Goal: Task Accomplishment & Management: Manage account settings

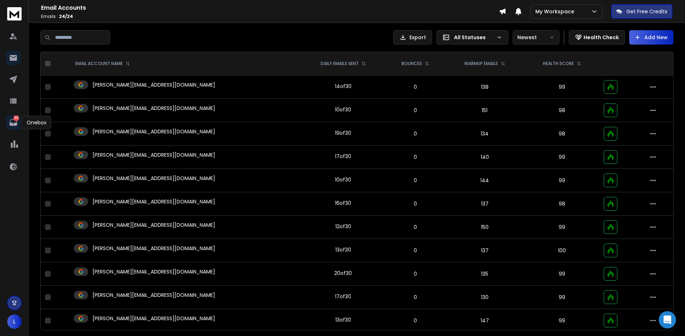
click at [14, 120] on p "35" at bounding box center [16, 118] width 6 height 6
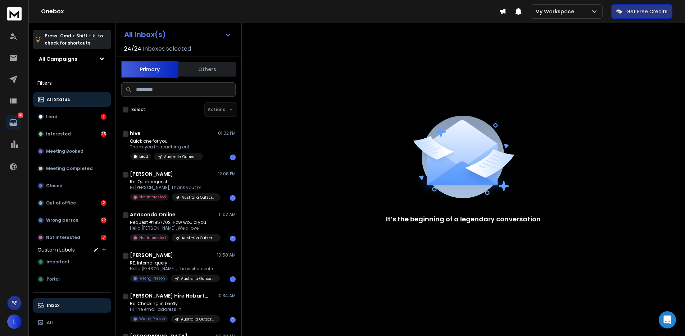
click at [216, 64] on button "Others" at bounding box center [207, 69] width 58 height 16
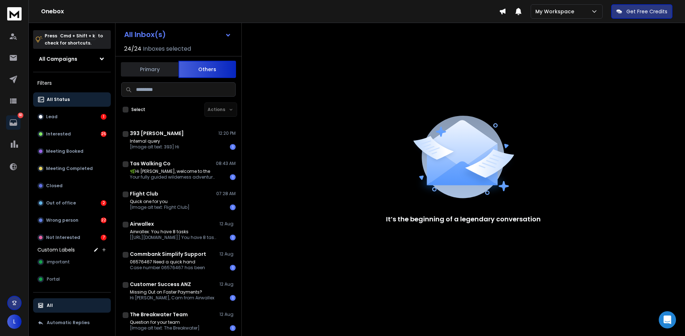
click at [200, 146] on div "Internal query [Image alt text: 393] Hi 1" at bounding box center [183, 144] width 106 height 12
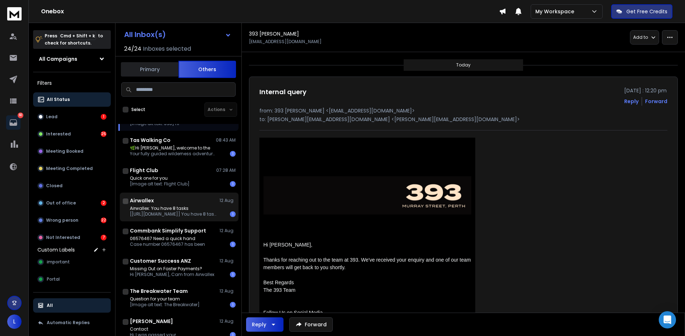
scroll to position [36, 0]
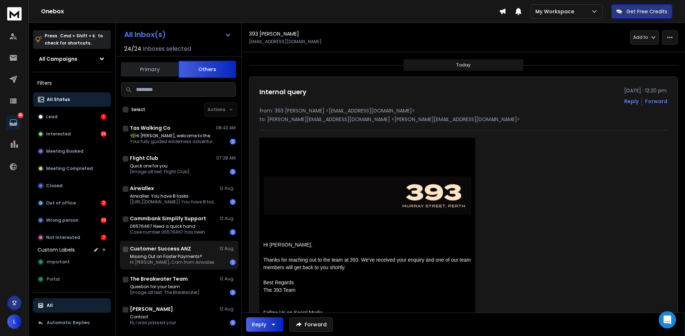
click at [196, 266] on div "Customer Success ANZ [DATE] Missing Out on Faster Payments? Hi [PERSON_NAME] fr…" at bounding box center [179, 255] width 119 height 29
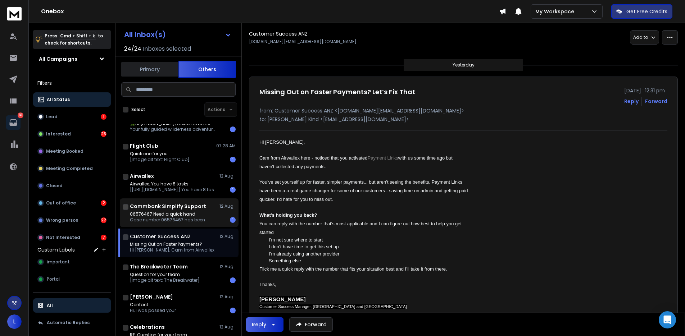
scroll to position [94, 0]
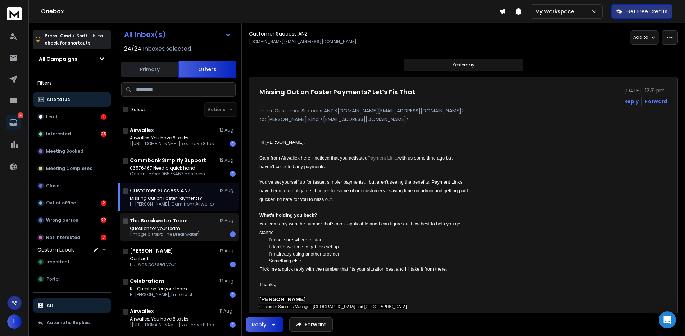
click at [192, 235] on p "[Image alt text: The Breakwater]" at bounding box center [165, 235] width 70 height 6
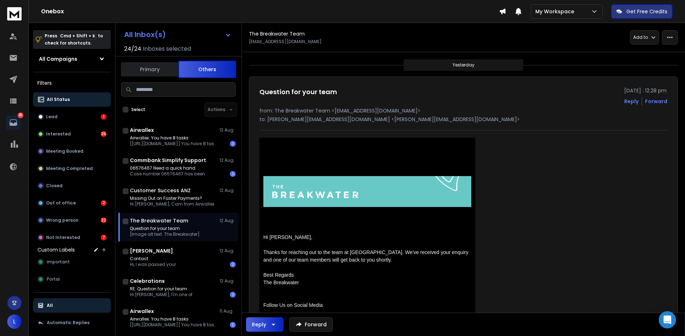
scroll to position [0, 0]
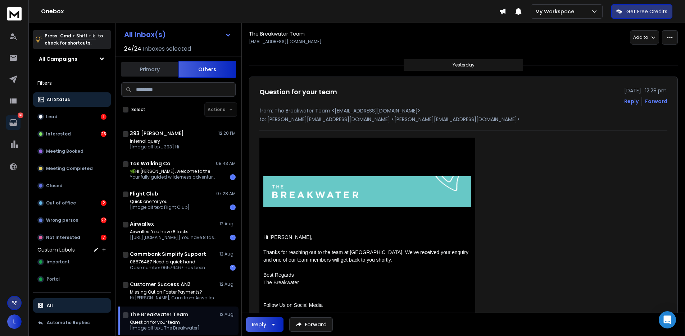
click at [152, 67] on button "Primary" at bounding box center [150, 69] width 58 height 16
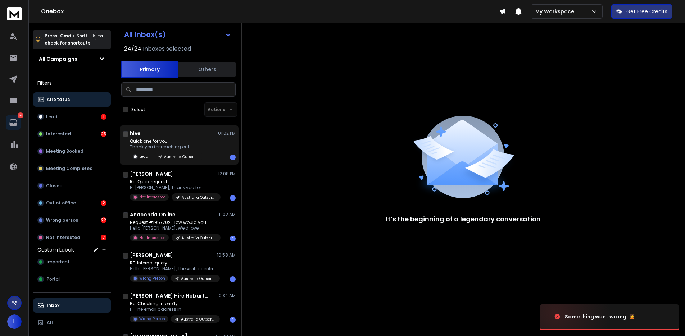
click at [216, 138] on div "Quick one for you Thank you for reaching out Lead Australia Outscraper (new app…" at bounding box center [183, 149] width 106 height 22
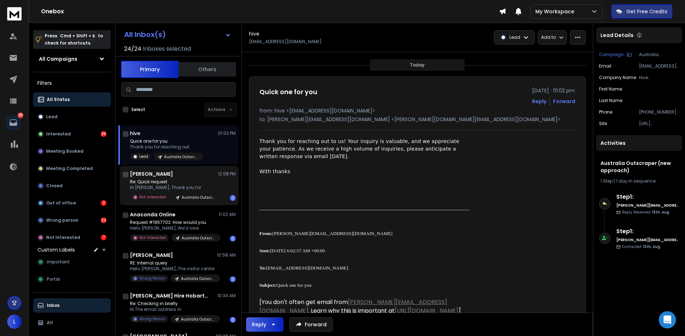
click at [203, 173] on div "[PERSON_NAME] 12:08 PM" at bounding box center [183, 173] width 106 height 7
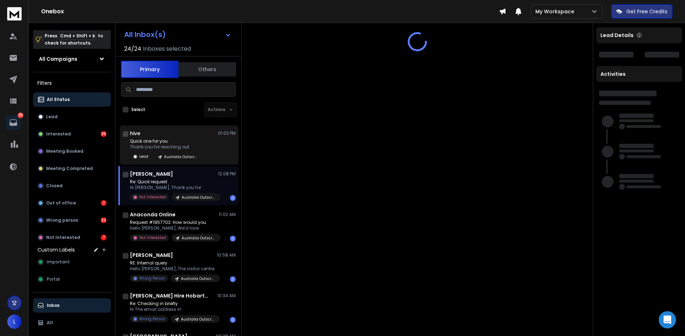
click at [197, 154] on div "Australia Outscraper (new approach)" at bounding box center [178, 157] width 49 height 8
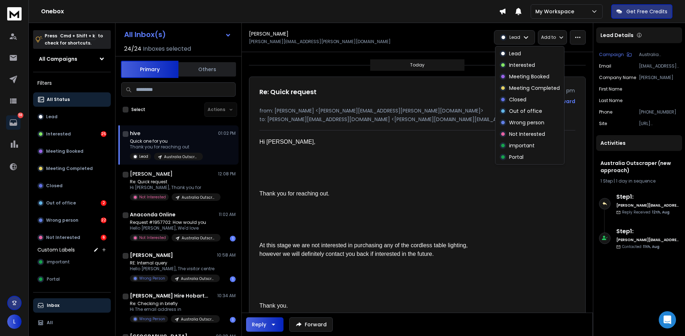
click at [512, 39] on p "Lead" at bounding box center [514, 38] width 11 height 6
click at [513, 133] on p "Not Interested" at bounding box center [527, 134] width 36 height 7
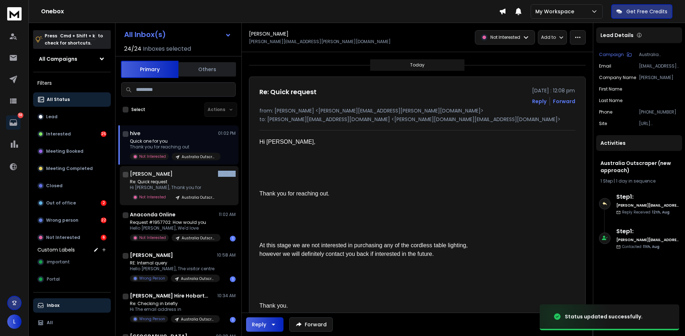
click at [196, 177] on div "[PERSON_NAME] 12:08 PM" at bounding box center [183, 173] width 106 height 7
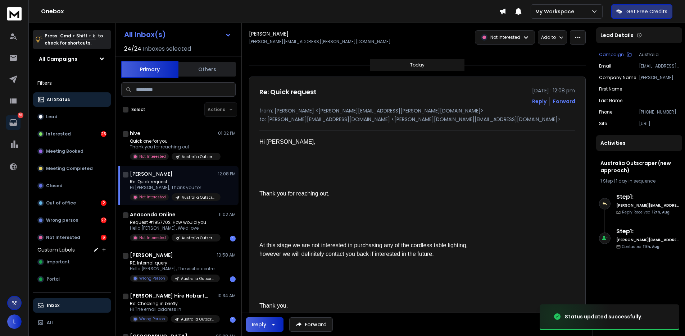
click at [198, 179] on div "[PERSON_NAME] 12:08 PM Re: Quick request Hi [PERSON_NAME], Thank you for Not In…" at bounding box center [183, 185] width 106 height 31
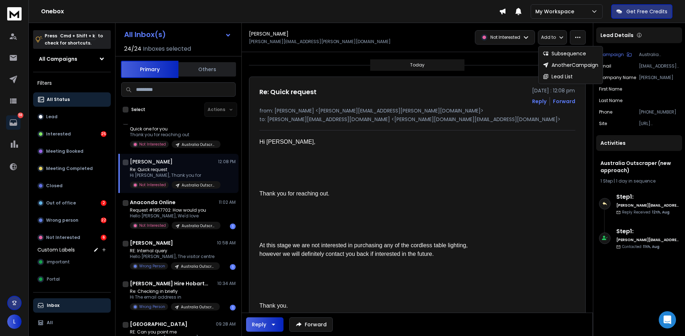
click at [555, 36] on p "Add to" at bounding box center [548, 38] width 15 height 6
click at [551, 50] on div "Subsequence" at bounding box center [564, 53] width 43 height 7
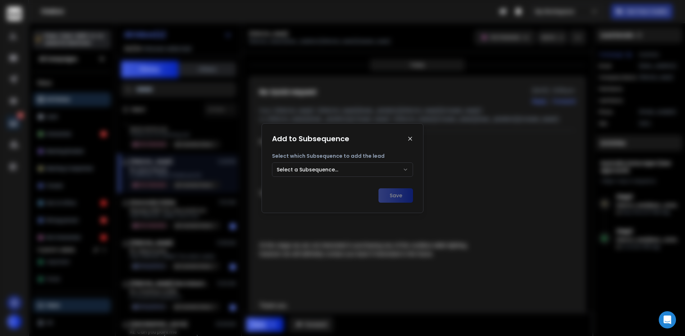
click at [351, 161] on div "Select which Subsequence to add the lead Select a Subsequence..." at bounding box center [342, 165] width 141 height 27
click at [349, 168] on button "Select a Subsequence..." at bounding box center [342, 170] width 141 height 14
click at [413, 205] on div "Add to Subsequence Select which Subsequence to add the lead not interested Save" at bounding box center [342, 168] width 162 height 90
click at [399, 198] on button "Save" at bounding box center [395, 195] width 35 height 14
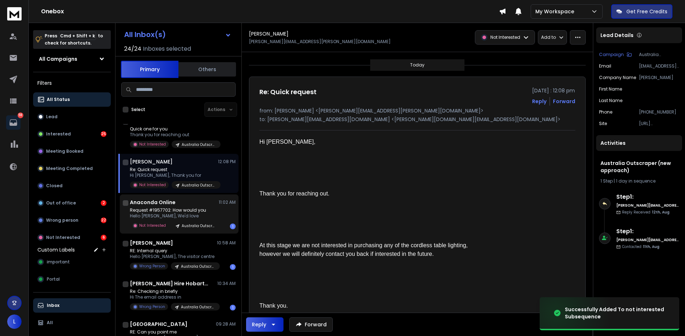
click at [222, 211] on div "Request #1957702: How would you Hello [PERSON_NAME], We'd love Not Interested A…" at bounding box center [183, 218] width 106 height 22
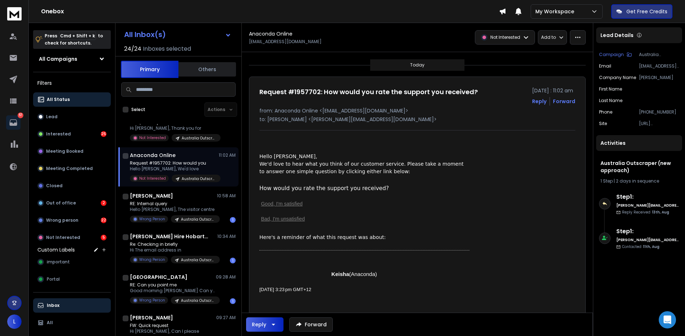
scroll to position [58, 0]
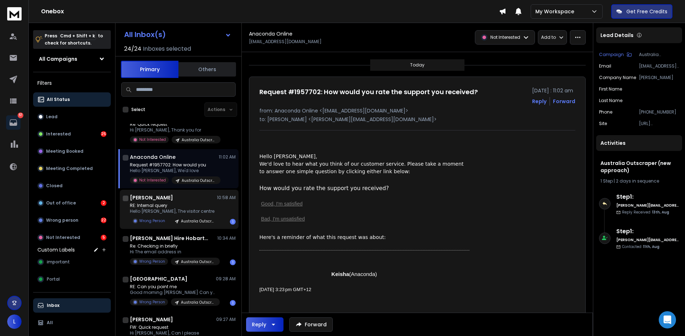
click at [198, 203] on p "RE: Internal query" at bounding box center [173, 206] width 86 height 6
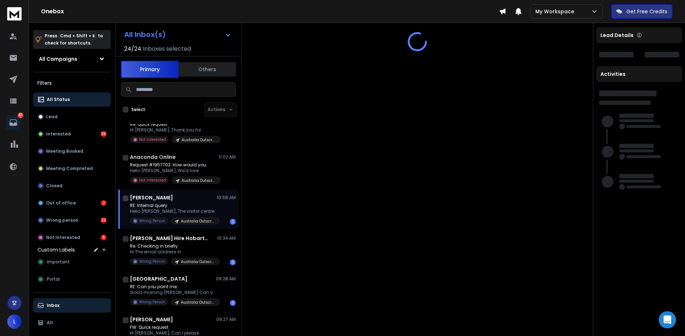
scroll to position [69, 0]
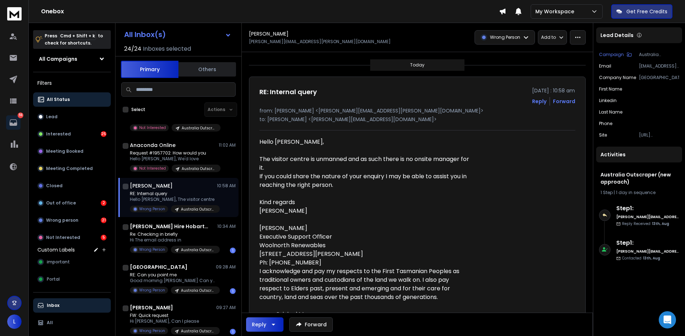
click at [522, 39] on div "Wrong Person" at bounding box center [505, 38] width 60 height 14
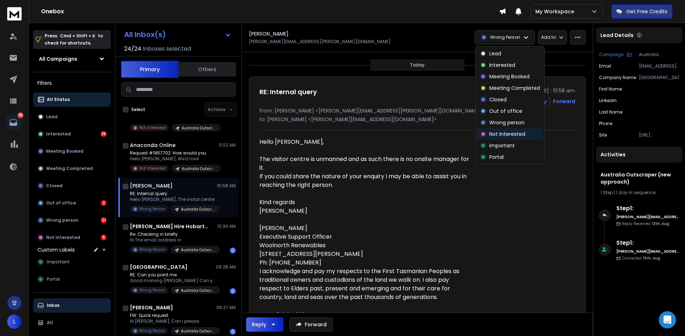
click at [497, 137] on p "Not Interested" at bounding box center [507, 134] width 36 height 7
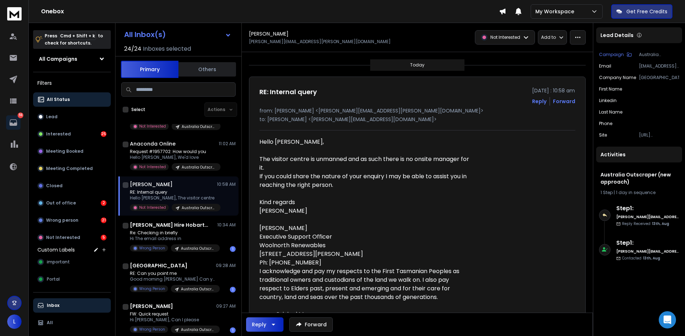
scroll to position [72, 0]
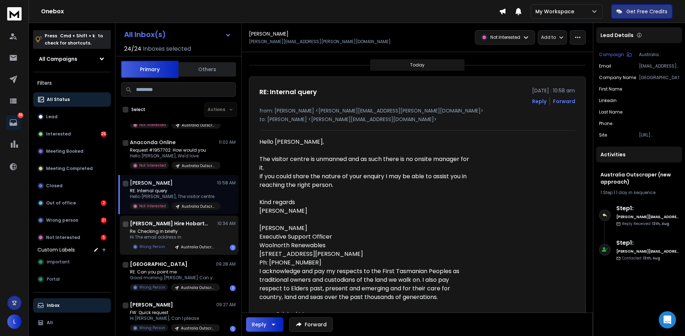
click at [217, 243] on div "Australia Outscraper (new approach)" at bounding box center [195, 247] width 49 height 8
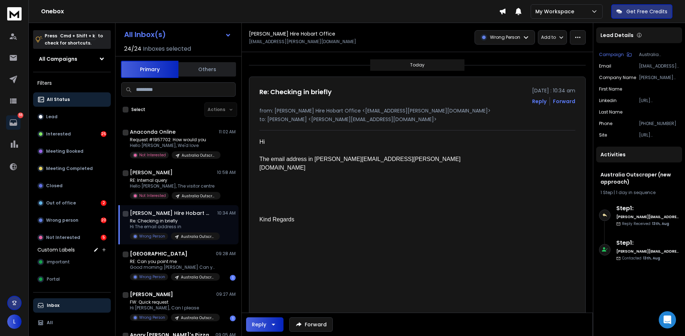
scroll to position [107, 0]
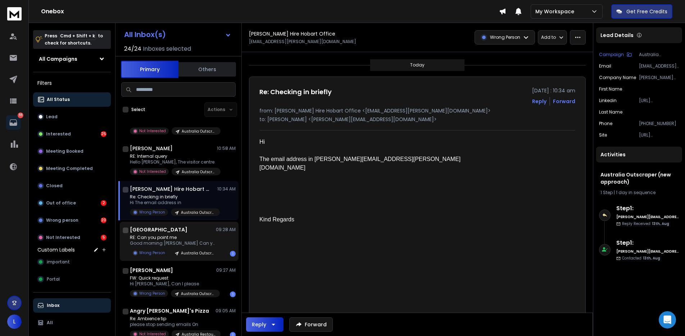
click at [193, 242] on p "Good morning [PERSON_NAME] Can you" at bounding box center [173, 244] width 86 height 6
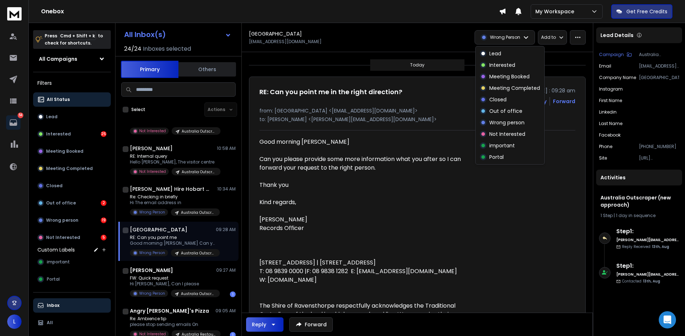
click at [512, 32] on div "Wrong Person" at bounding box center [505, 38] width 60 height 14
click at [504, 131] on p "Not Interested" at bounding box center [507, 134] width 36 height 7
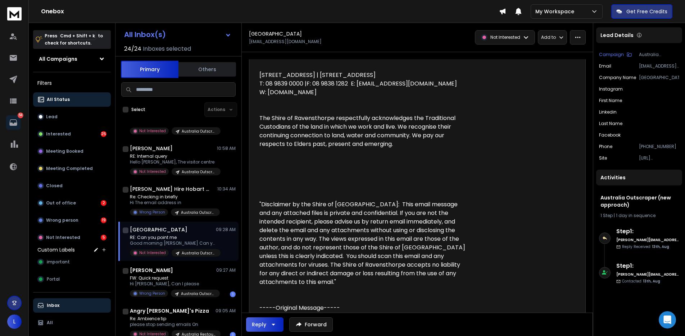
scroll to position [0, 0]
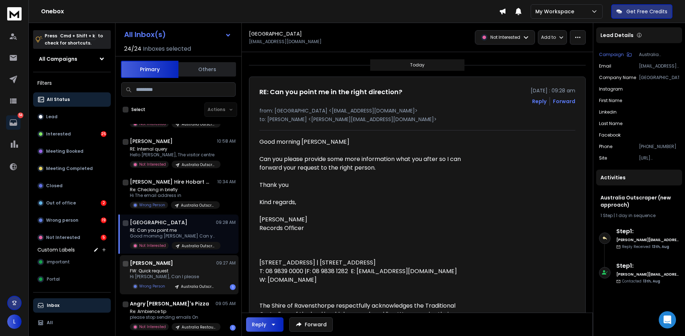
click at [189, 276] on p "Hi [PERSON_NAME], Can I please" at bounding box center [173, 277] width 86 height 6
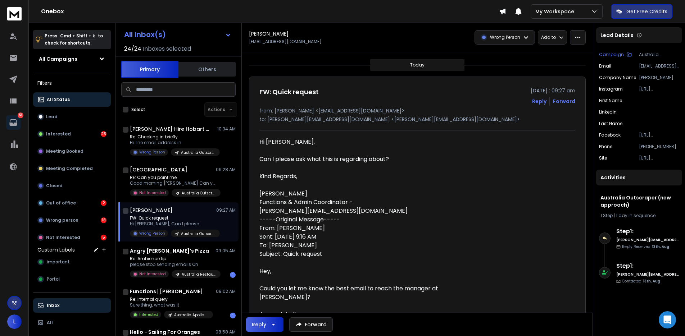
scroll to position [177, 0]
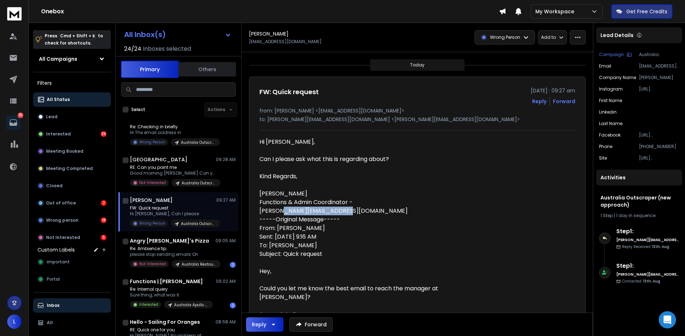
drag, startPoint x: 339, startPoint y: 213, endPoint x: 284, endPoint y: 213, distance: 54.7
click at [284, 213] on div "Hi [PERSON_NAME], Can I please ask what this is regarding about? Kind Regards, …" at bounding box center [367, 240] width 216 height 204
click at [432, 150] on div "Hi [PERSON_NAME], Can I please ask what this is regarding about? Kind Regards, …" at bounding box center [367, 240] width 216 height 204
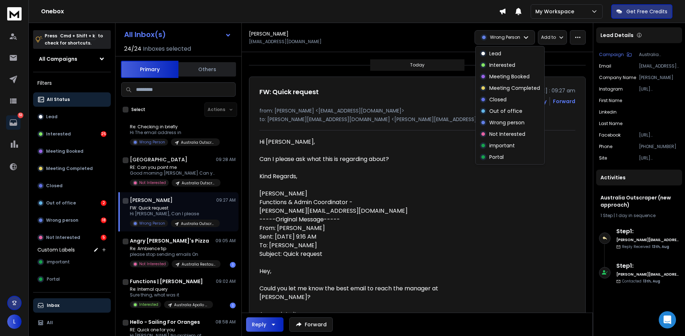
click at [503, 41] on div "Wrong Person" at bounding box center [505, 38] width 60 height 14
click at [499, 67] on p "Interested" at bounding box center [502, 64] width 26 height 7
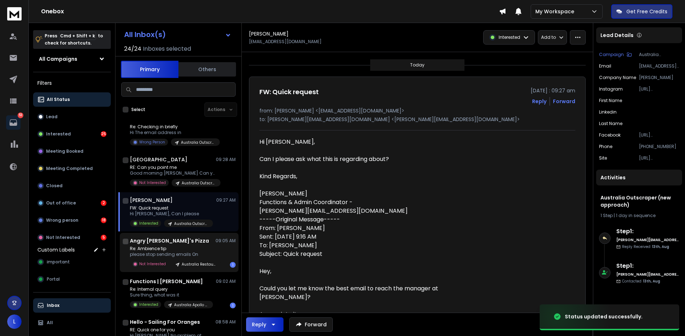
click at [196, 258] on div "Re: Ambience tip please stop sending emails On Not Interested Australia Restaur…" at bounding box center [175, 257] width 91 height 22
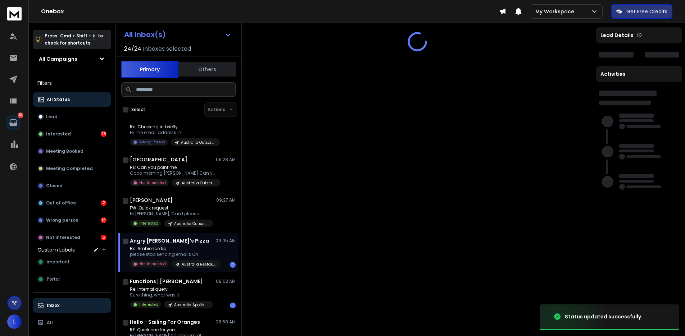
scroll to position [186, 0]
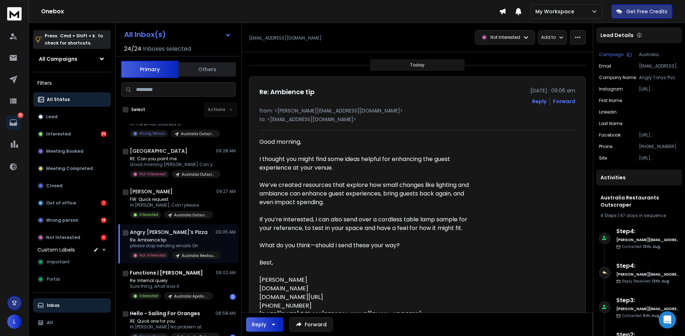
click at [197, 243] on p "Re: Ambience tip" at bounding box center [173, 240] width 86 height 6
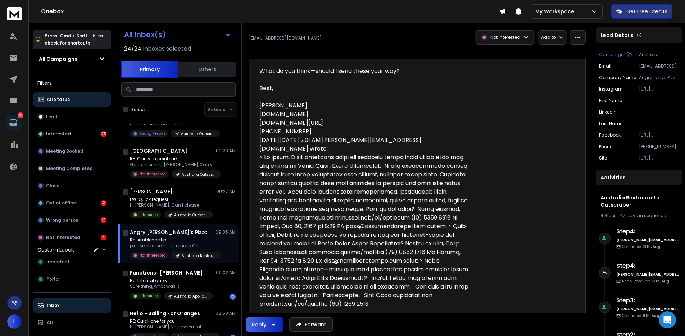
scroll to position [220, 0]
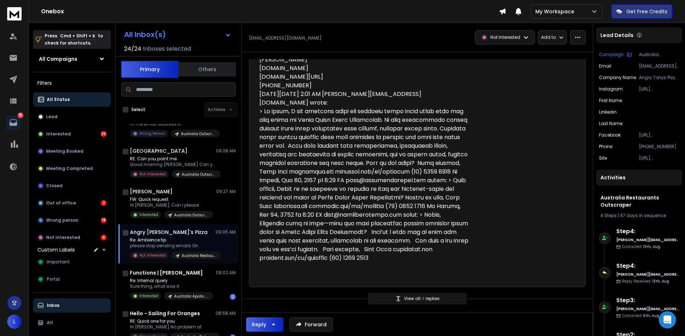
click at [412, 296] on p "View all 4 replies" at bounding box center [422, 299] width 36 height 6
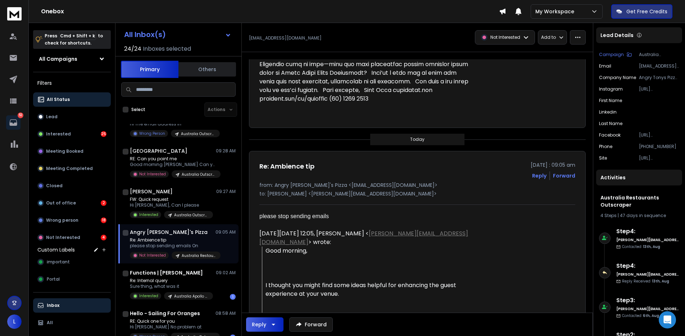
scroll to position [0, 0]
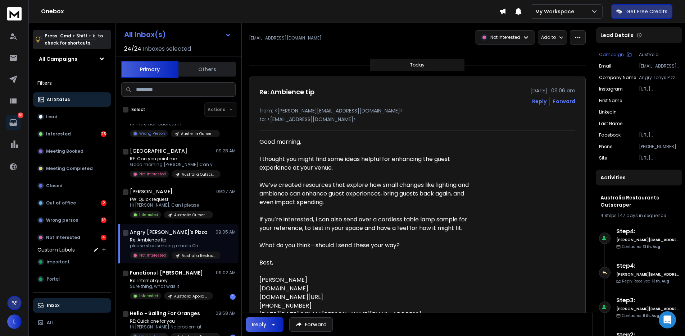
click at [555, 38] on p "Add to" at bounding box center [548, 38] width 15 height 6
click at [575, 35] on icon "button" at bounding box center [577, 37] width 6 height 6
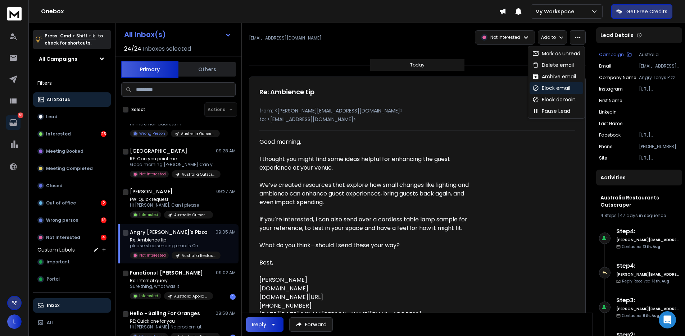
click at [561, 91] on div "Block email" at bounding box center [551, 88] width 38 height 7
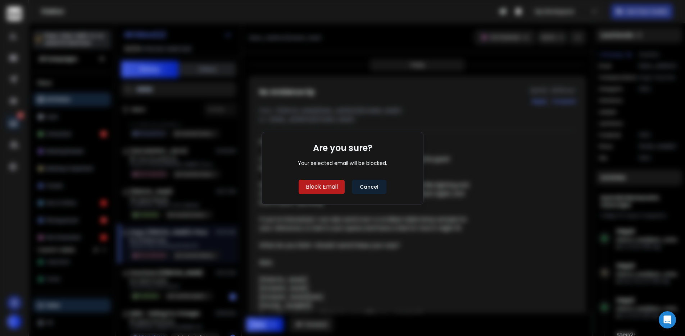
click at [321, 192] on button "Block Email" at bounding box center [321, 187] width 46 height 14
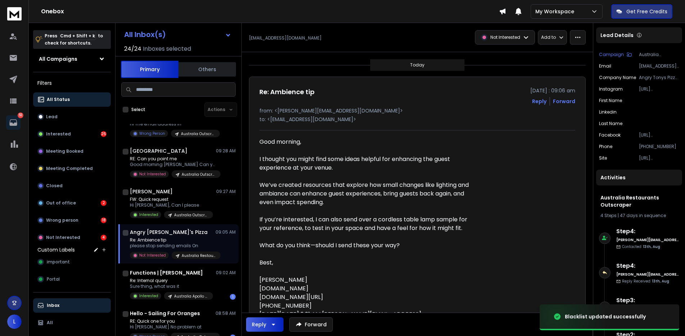
click at [211, 246] on p "please stop sending emails On" at bounding box center [173, 246] width 86 height 6
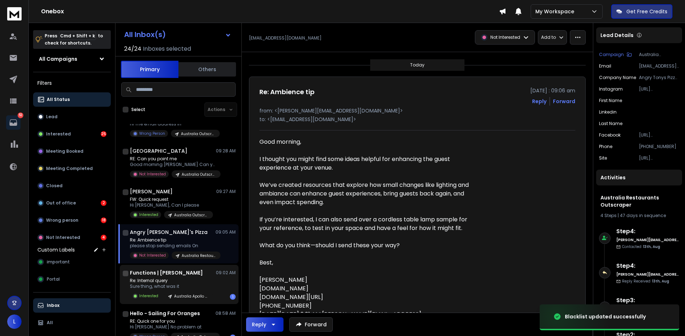
click at [211, 276] on div "Functions | [PERSON_NAME] Brewery 09:02 AM" at bounding box center [183, 272] width 106 height 7
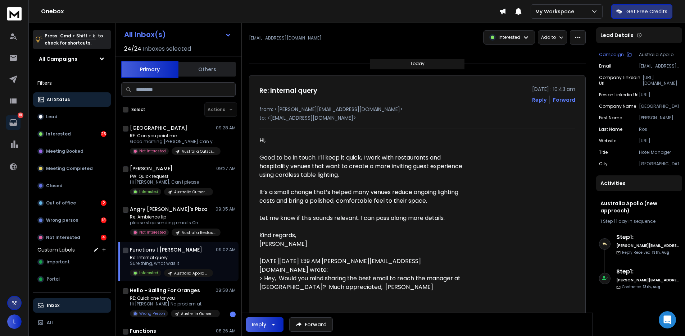
scroll to position [17, 0]
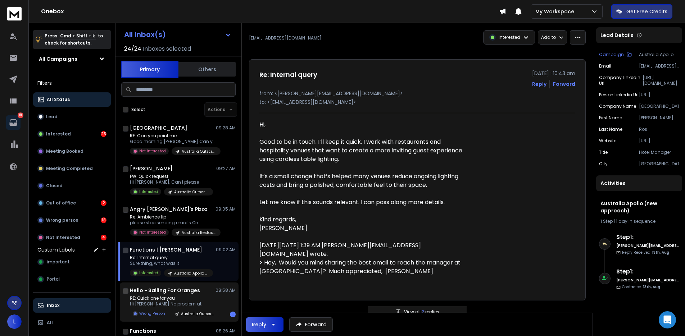
click at [219, 291] on p "08:58 AM" at bounding box center [225, 291] width 20 height 6
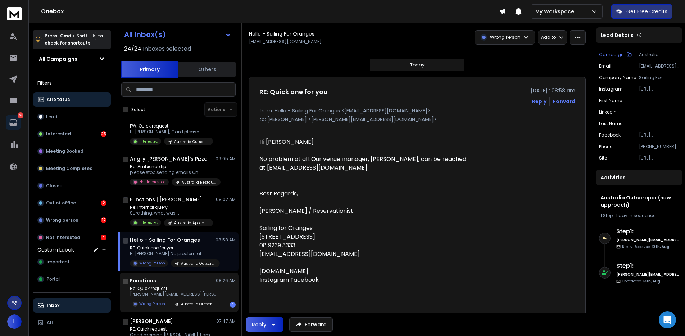
scroll to position [275, 0]
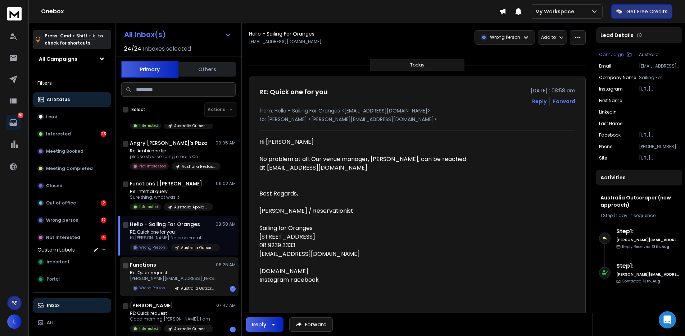
click at [217, 277] on div "Re: Quick request [PERSON_NAME][EMAIL_ADDRESS][PERSON_NAME][DOMAIN_NAME] Functi…" at bounding box center [175, 281] width 90 height 22
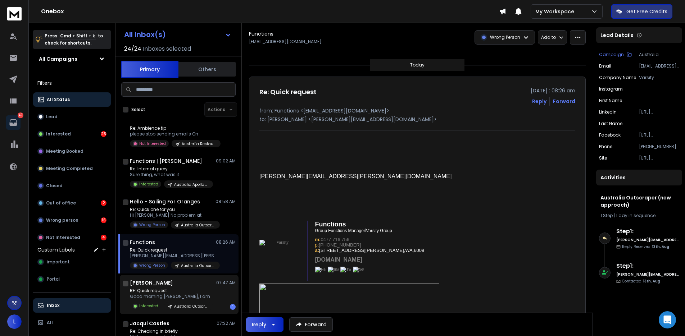
scroll to position [299, 0]
click at [216, 278] on div "[PERSON_NAME] 07:47 AM" at bounding box center [183, 281] width 106 height 7
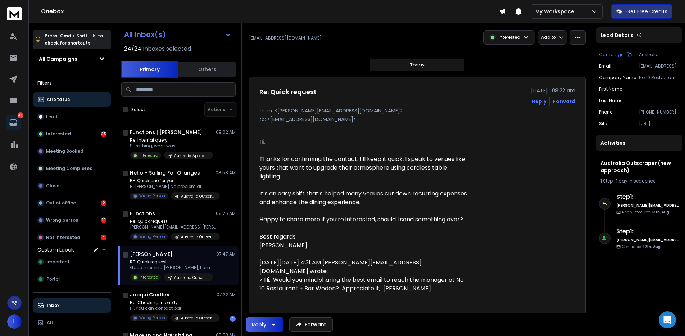
scroll to position [350, 0]
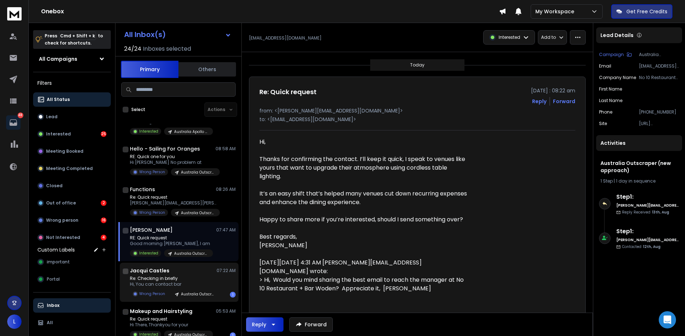
click at [216, 279] on p "Re: Checking in briefly" at bounding box center [173, 279] width 86 height 6
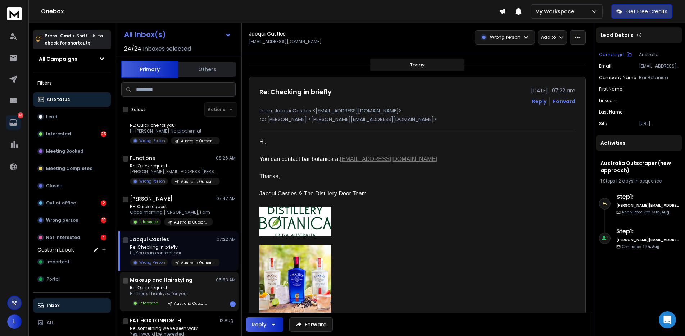
click at [216, 277] on p "05:53 AM" at bounding box center [226, 280] width 20 height 6
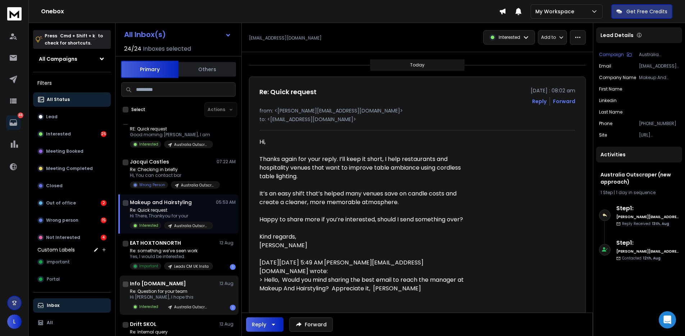
scroll to position [461, 0]
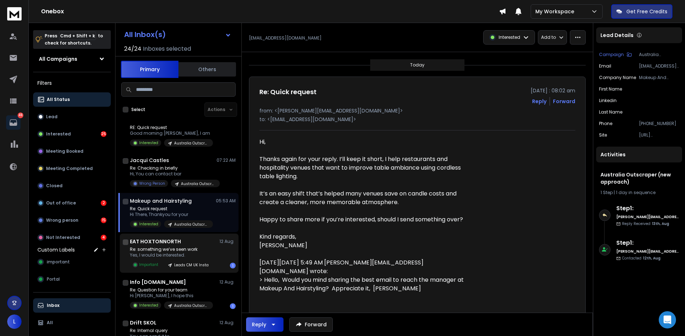
click at [219, 254] on div "Re: something we’ve seen work Yes, I would be interested. Important Leads CM UK…" at bounding box center [183, 258] width 106 height 22
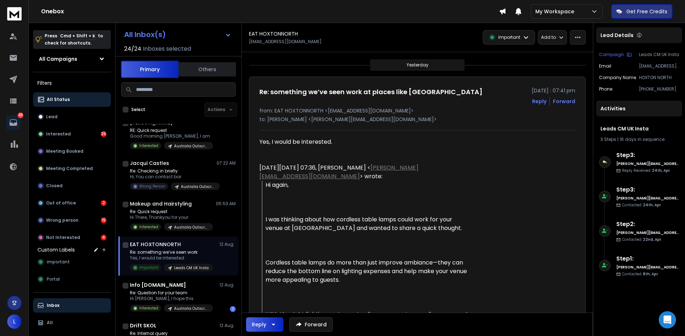
scroll to position [480, 0]
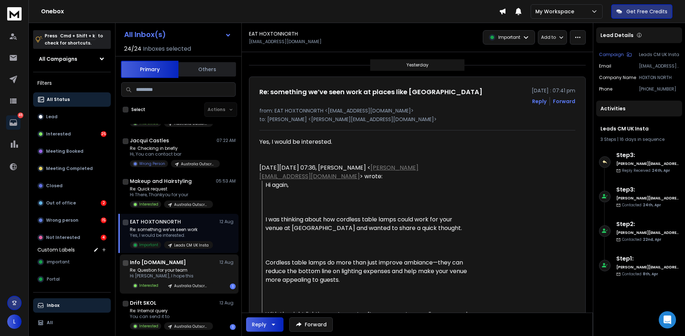
click at [222, 270] on div "Re: Question for your team Hi [PERSON_NAME], I hope this Interested Australia O…" at bounding box center [183, 279] width 106 height 22
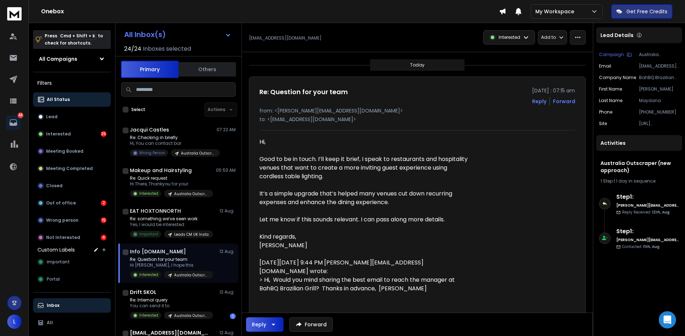
scroll to position [540, 0]
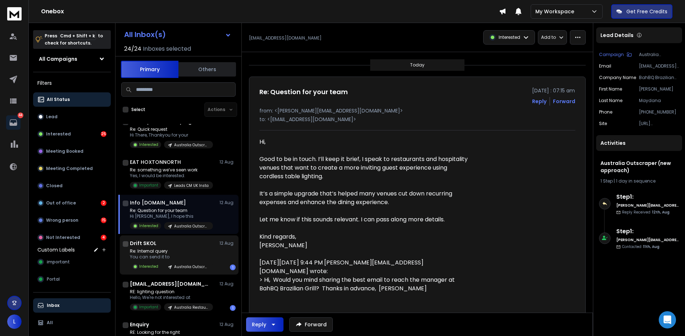
click at [224, 261] on div "Re: Internal query You can send it to Interested Australia Outscraper (new appr…" at bounding box center [183, 259] width 106 height 22
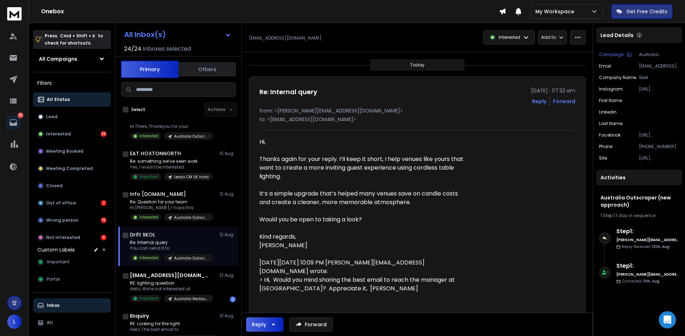
scroll to position [562, 0]
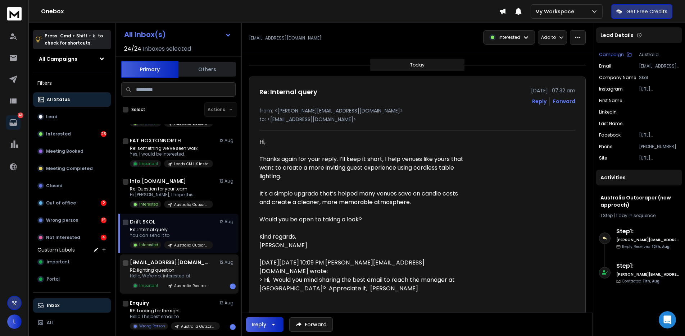
click at [224, 261] on p "12 Aug" at bounding box center [227, 263] width 16 height 6
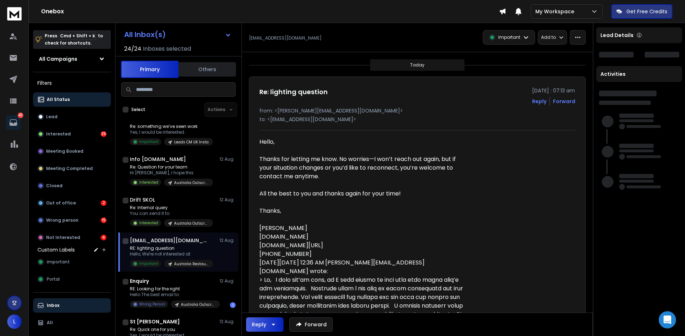
scroll to position [599, 0]
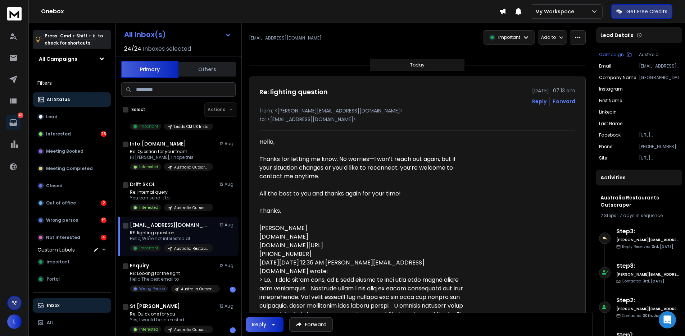
click at [510, 41] on div "Important" at bounding box center [508, 38] width 51 height 14
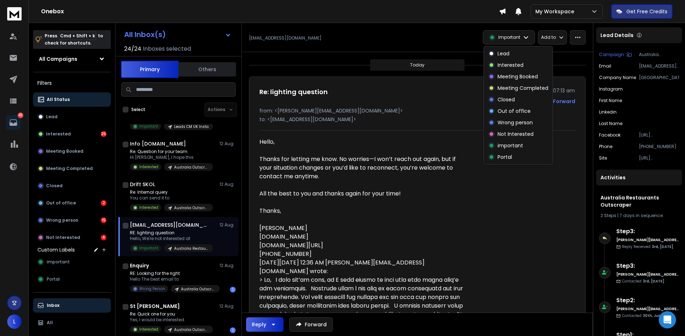
click at [510, 41] on div "Important" at bounding box center [508, 38] width 51 height 14
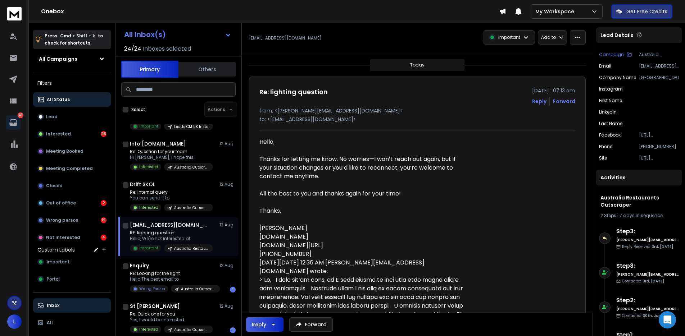
click at [510, 41] on div "Important" at bounding box center [508, 38] width 51 height 14
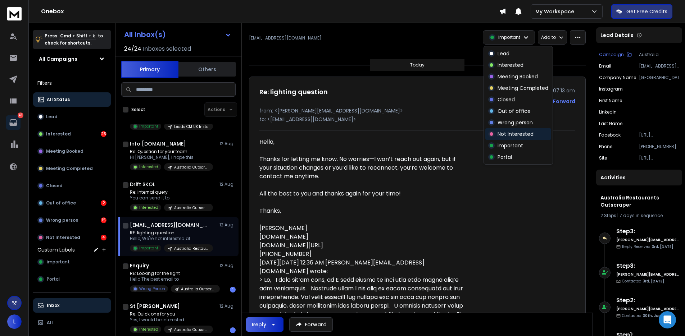
click at [499, 132] on p "Not Interested" at bounding box center [515, 134] width 36 height 7
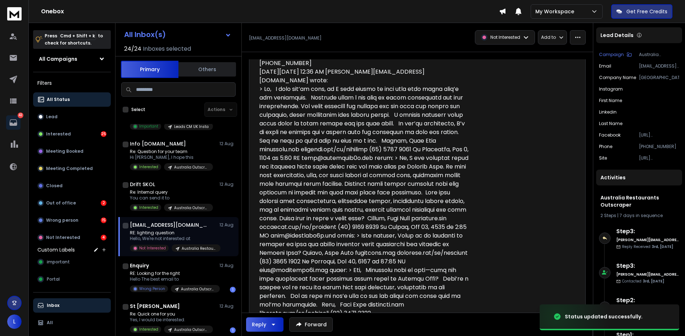
scroll to position [246, 0]
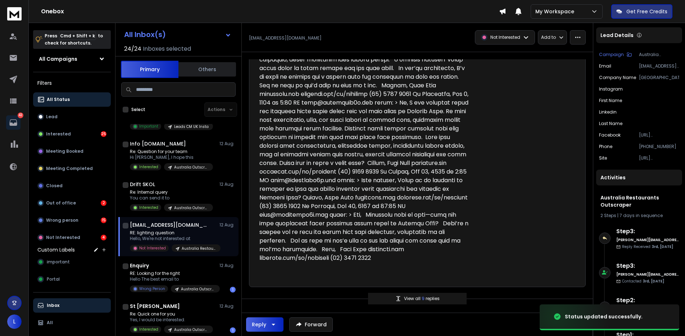
click at [421, 296] on span "9" at bounding box center [423, 299] width 4 height 6
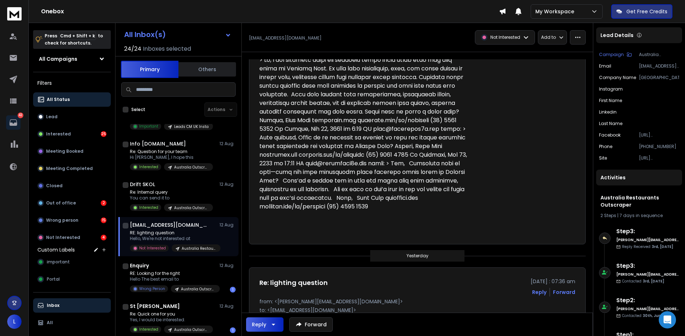
scroll to position [1020, 0]
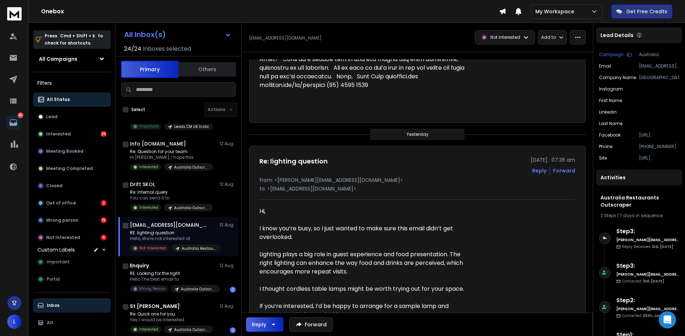
click at [424, 132] on p "Yesterday" at bounding box center [417, 135] width 22 height 6
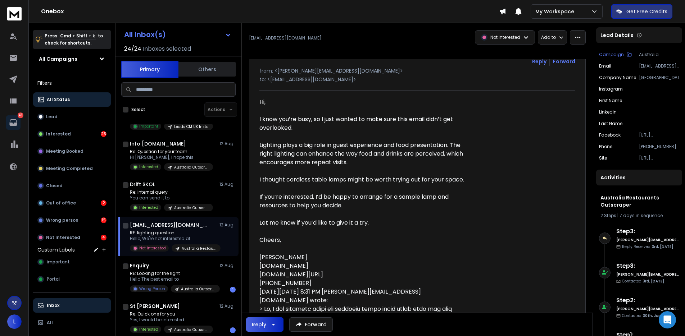
scroll to position [1314, 0]
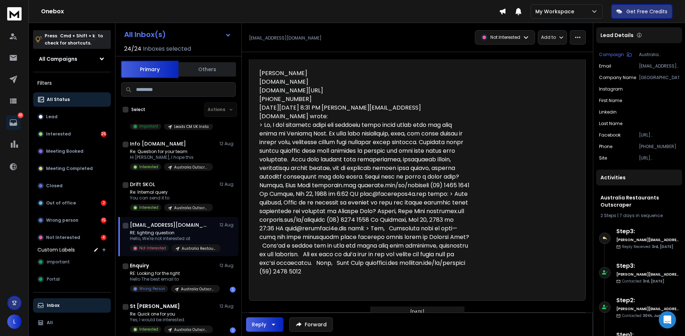
click at [409, 307] on div "[DATE]" at bounding box center [417, 313] width 95 height 12
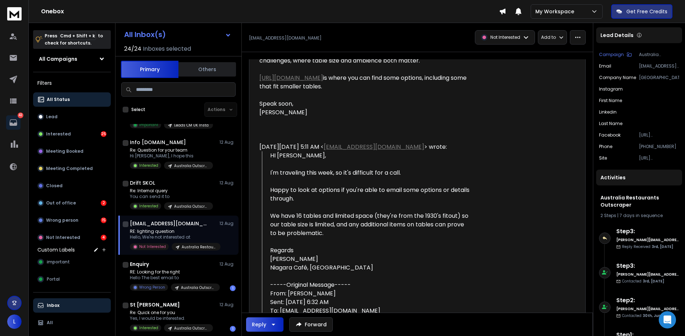
scroll to position [611, 0]
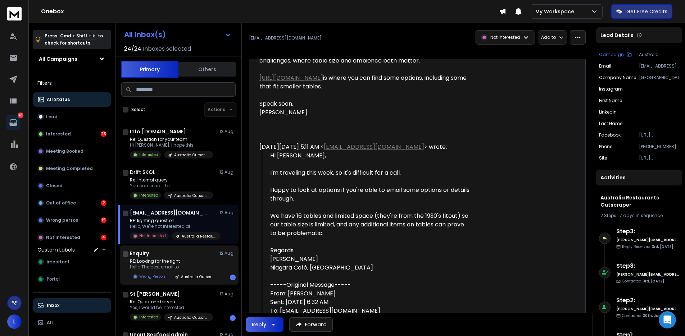
click at [206, 246] on div "Enquiry [DATE] RE: Looking for the right Hello The best email to Wrong Person A…" at bounding box center [179, 265] width 119 height 39
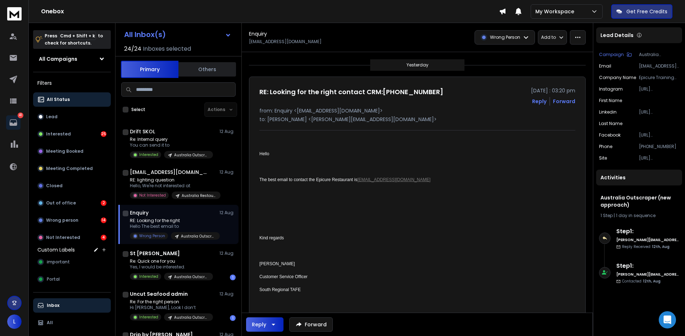
scroll to position [696, 0]
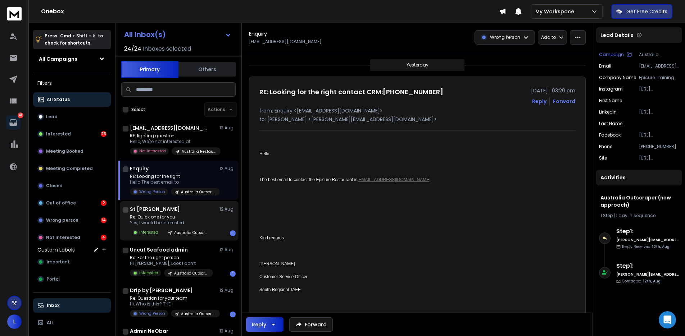
click at [209, 232] on div "Australia Outscraper (new approach)" at bounding box center [188, 233] width 49 height 8
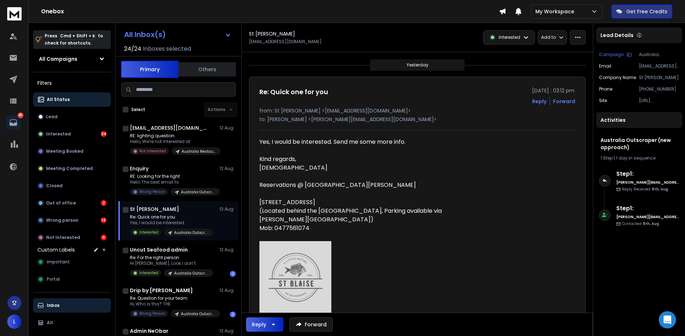
click at [550, 37] on p "Add to" at bounding box center [548, 38] width 15 height 6
click at [553, 50] on div "Subsequence" at bounding box center [564, 53] width 43 height 7
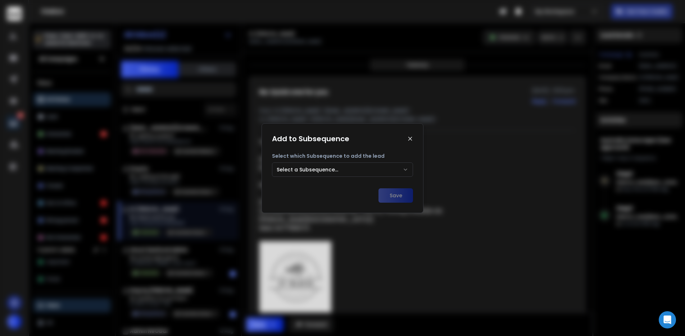
click at [369, 168] on button "Select a Subsequence..." at bounding box center [342, 170] width 141 height 14
click at [409, 195] on button "Save" at bounding box center [395, 195] width 35 height 14
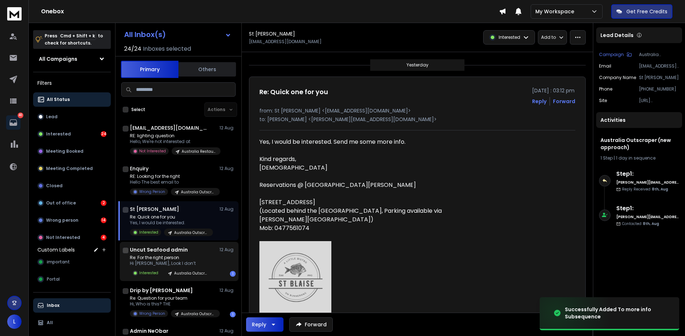
scroll to position [703, 0]
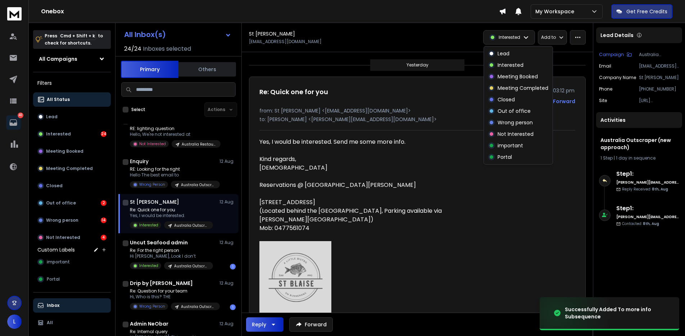
click at [515, 36] on p "Interested" at bounding box center [509, 38] width 22 height 6
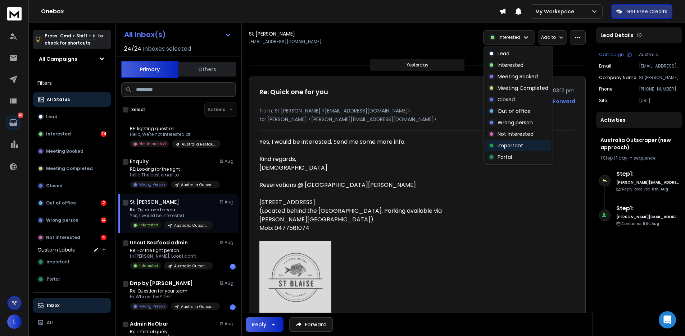
click at [502, 147] on p "important" at bounding box center [510, 145] width 26 height 7
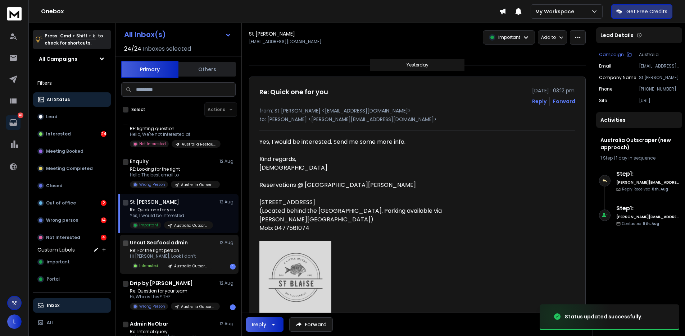
click at [189, 250] on p "Re: For the right person" at bounding box center [171, 251] width 83 height 6
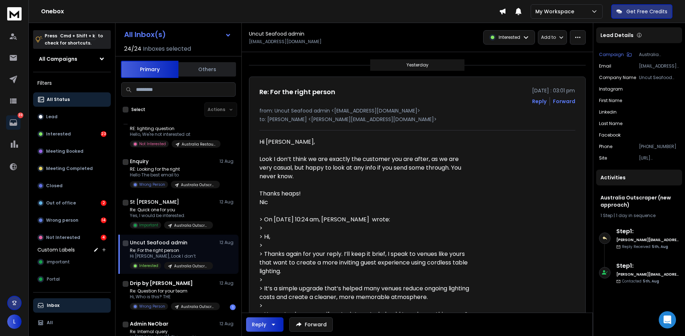
click at [508, 35] on p "Interested" at bounding box center [509, 38] width 22 height 6
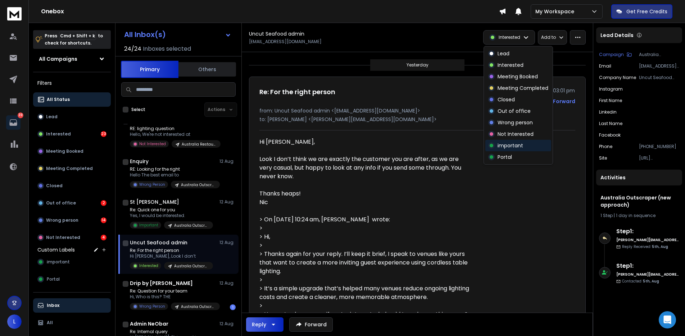
click at [510, 150] on div "important" at bounding box center [518, 146] width 66 height 12
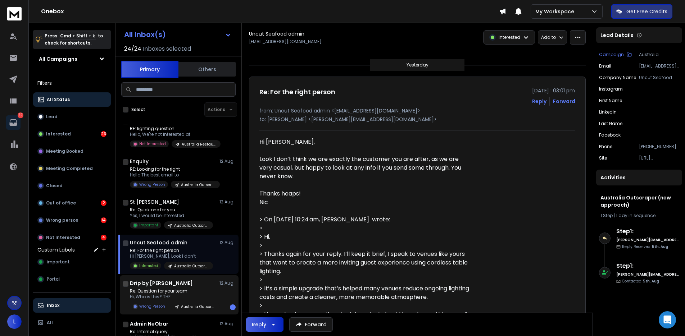
scroll to position [710, 0]
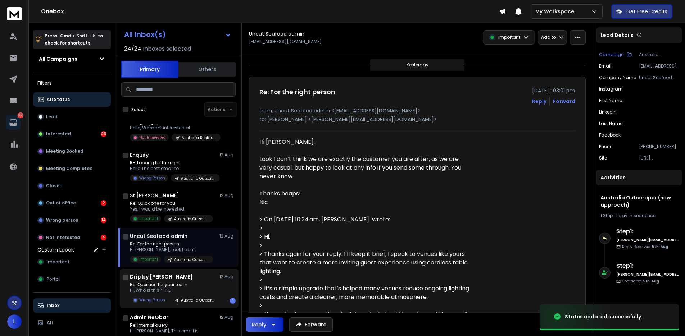
click at [185, 292] on p "Hi, Who is this? THE" at bounding box center [173, 291] width 86 height 6
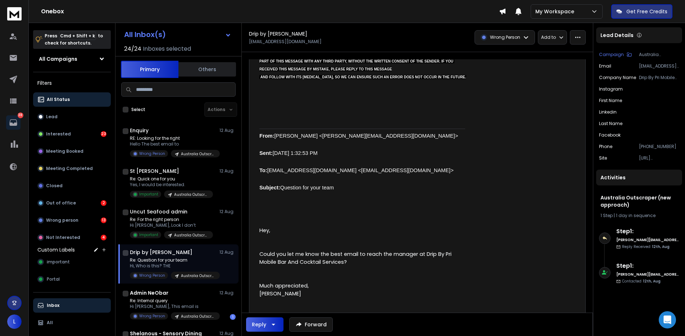
scroll to position [0, 0]
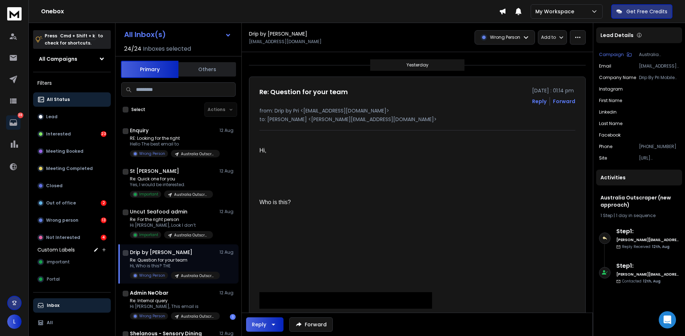
click at [512, 38] on p "Wrong Person" at bounding box center [505, 38] width 30 height 6
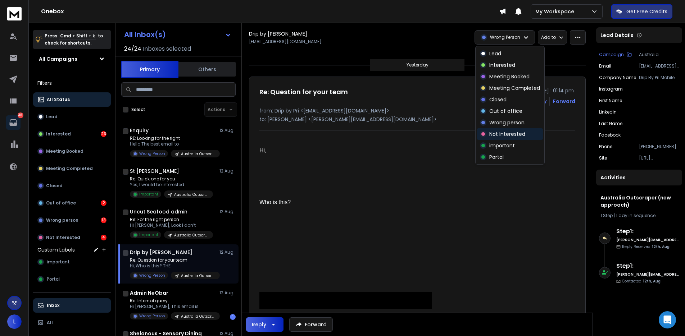
click at [503, 134] on p "Not Interested" at bounding box center [507, 134] width 36 height 7
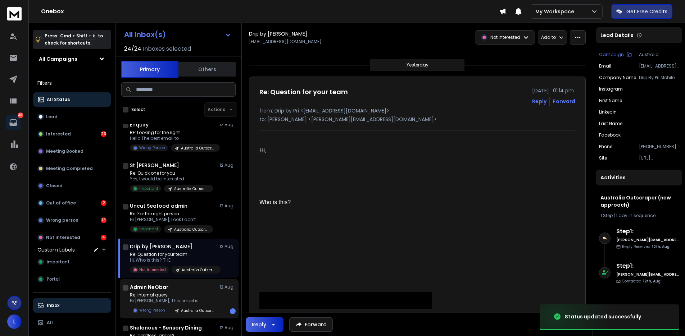
click at [210, 281] on div "Admin NeObar [DATE] Re: Internal query Hi [PERSON_NAME], This email is Wrong Pe…" at bounding box center [179, 298] width 119 height 39
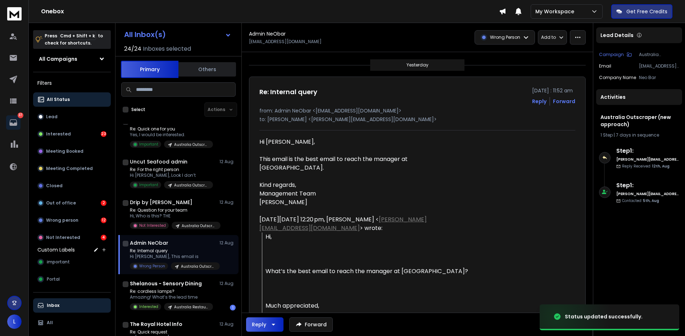
scroll to position [810, 0]
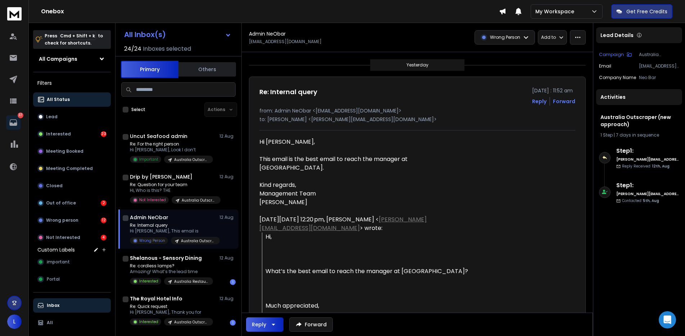
click at [496, 41] on div "Wrong Person" at bounding box center [505, 38] width 60 height 14
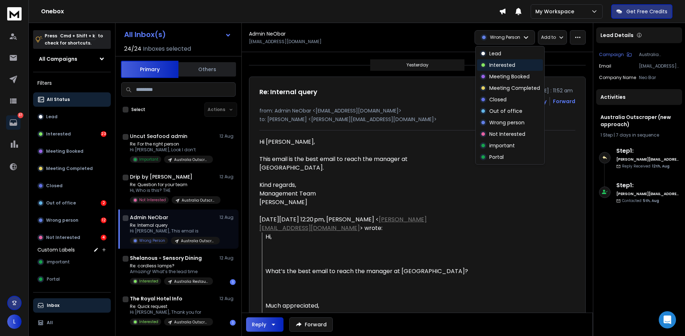
click at [506, 68] on p "Interested" at bounding box center [502, 64] width 26 height 7
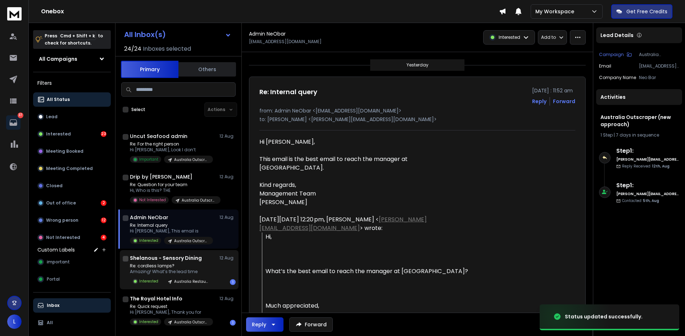
click at [197, 275] on div "Re: cordless lamps? Amazing! What’s the lead time Interested Australia Restaura…" at bounding box center [171, 274] width 83 height 22
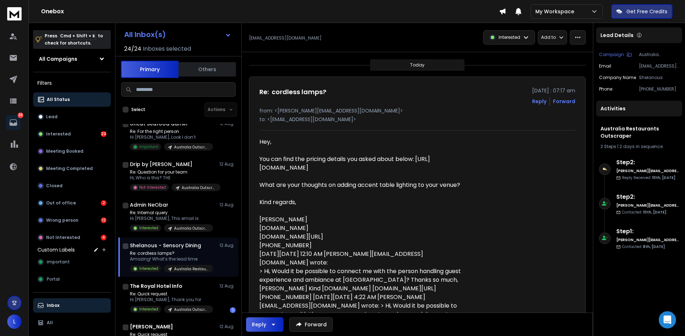
scroll to position [824, 0]
click at [554, 36] on p "Add to" at bounding box center [548, 38] width 15 height 6
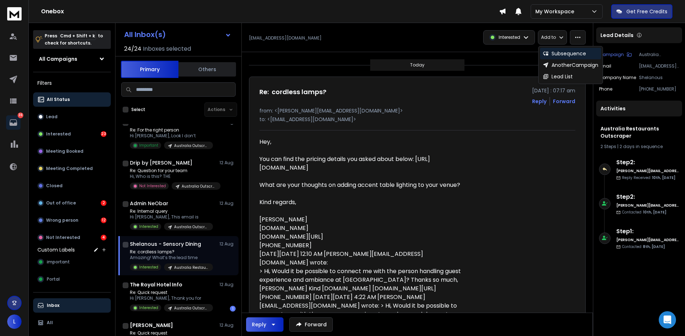
click at [557, 53] on div "Subsequence" at bounding box center [564, 53] width 43 height 7
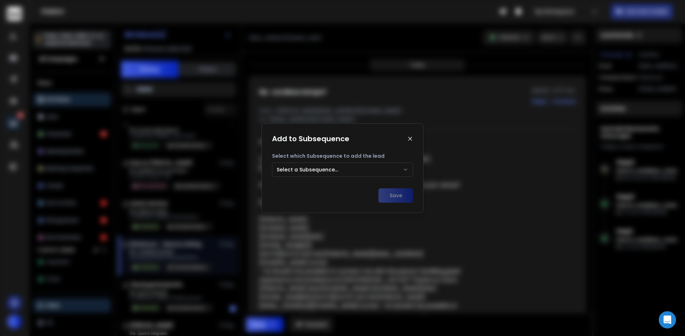
click at [318, 171] on button "Select a Subsequence..." at bounding box center [342, 170] width 141 height 14
click at [312, 156] on p "Select which Subsequence to add the lead" at bounding box center [342, 155] width 141 height 7
click at [409, 142] on div "Add to Subsequence" at bounding box center [342, 139] width 141 height 10
click at [414, 140] on div "Add to Subsequence Select which Subsequence to add the lead Select a Subsequenc…" at bounding box center [342, 168] width 162 height 90
click at [409, 138] on icon at bounding box center [410, 139] width 6 height 6
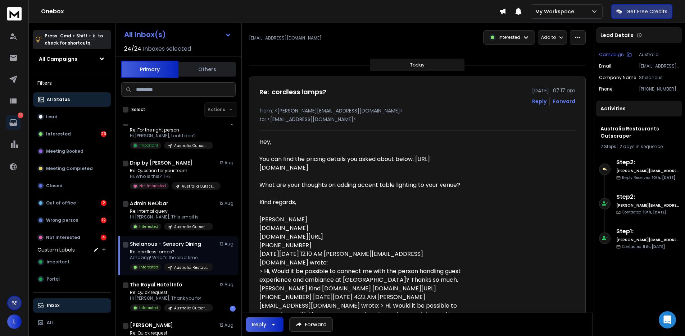
click at [573, 33] on button "button" at bounding box center [578, 37] width 16 height 14
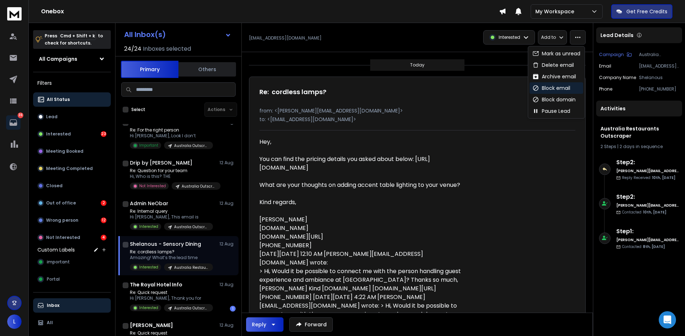
click at [563, 84] on div "Block email" at bounding box center [556, 88] width 54 height 12
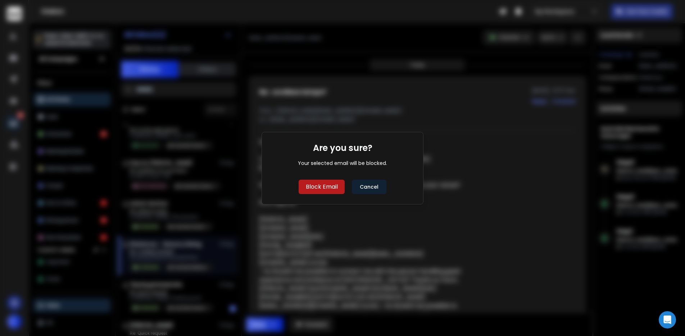
click at [332, 187] on button "Block Email" at bounding box center [321, 187] width 46 height 14
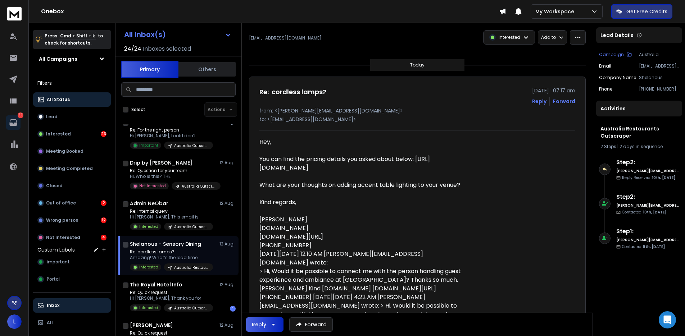
scroll to position [126, 0]
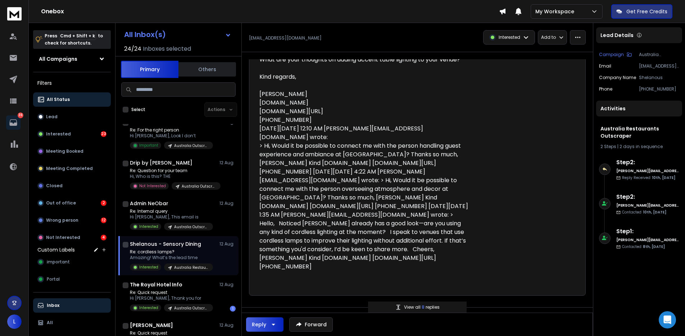
click at [420, 275] on div "Re: cordless lamps? [DATE] : 07:17 am Reply Forward from: <[PERSON_NAME][EMAIL_…" at bounding box center [417, 123] width 337 height 345
click at [419, 283] on div "[DATE] Re: cordless lamps? [DATE] : 07:17 am Reply Forward from: <[PERSON_NAME]…" at bounding box center [417, 155] width 351 height 443
click at [417, 302] on div "View all 8 replies" at bounding box center [417, 308] width 99 height 12
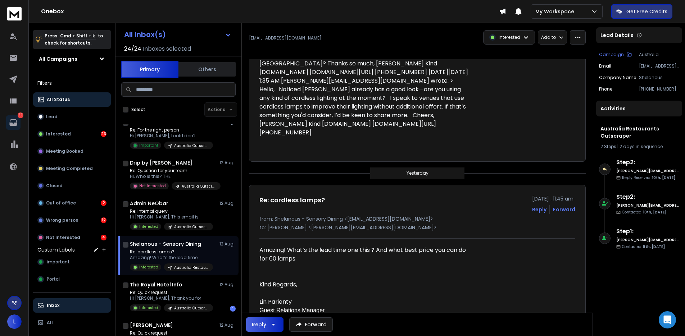
scroll to position [268, 0]
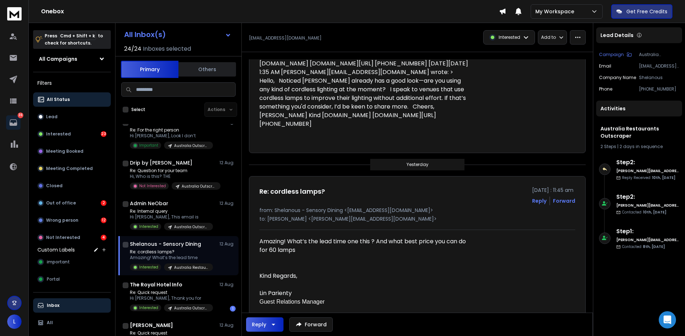
click at [558, 38] on div "Add to" at bounding box center [552, 38] width 28 height 14
click at [583, 38] on button "button" at bounding box center [578, 37] width 16 height 14
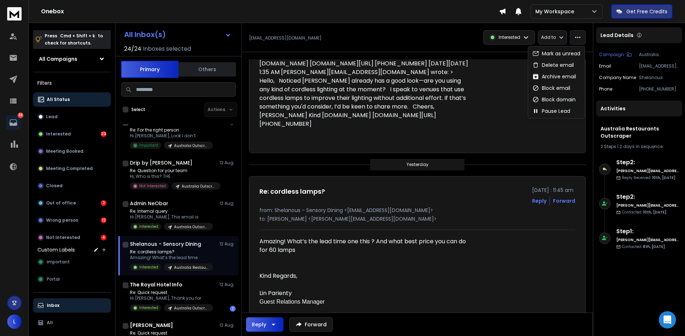
click at [583, 38] on button "button" at bounding box center [578, 37] width 16 height 14
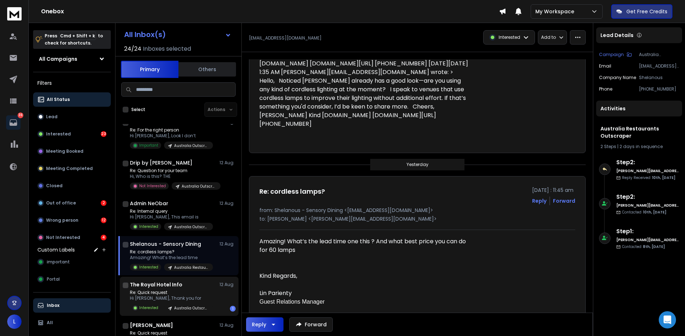
click at [203, 290] on p "Re: Quick request" at bounding box center [171, 293] width 83 height 6
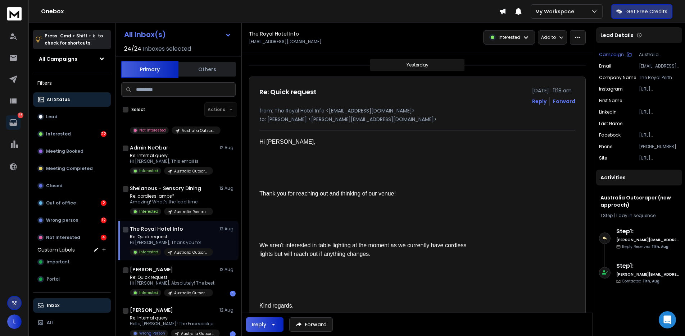
scroll to position [46, 0]
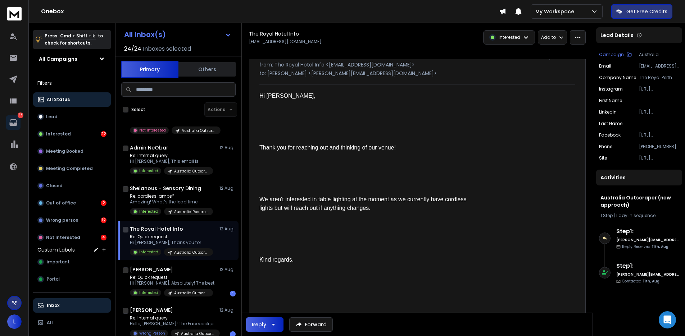
click at [548, 29] on div "The Royal Hotel Info The Royal Hotel Info [EMAIL_ADDRESS][DOMAIN_NAME] Interest…" at bounding box center [417, 37] width 351 height 29
click at [548, 45] on div "The Royal Hotel Info The Royal Hotel Info [EMAIL_ADDRESS][DOMAIN_NAME] Interest…" at bounding box center [417, 37] width 351 height 29
click at [549, 39] on p "Add to" at bounding box center [548, 38] width 15 height 6
click at [550, 53] on div "Subsequence" at bounding box center [564, 53] width 43 height 7
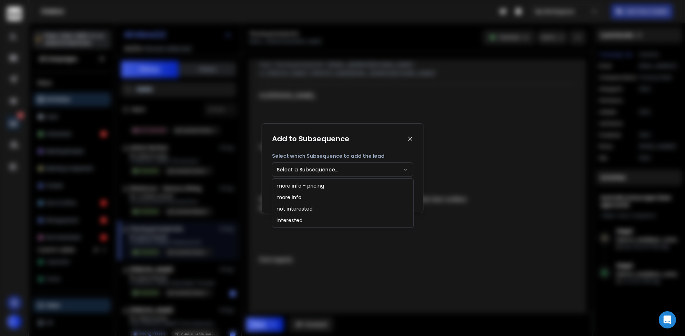
click at [348, 165] on button "Select a Subsequence..." at bounding box center [342, 170] width 141 height 14
click at [391, 193] on button "Save" at bounding box center [395, 195] width 35 height 14
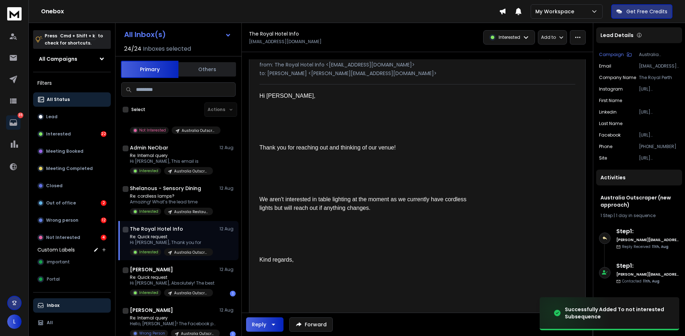
click at [517, 41] on div "Interested" at bounding box center [508, 38] width 51 height 14
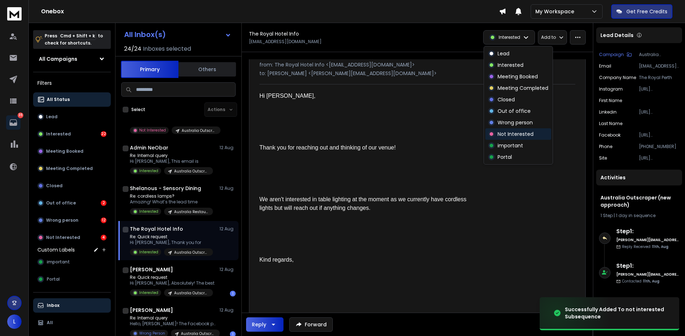
click at [506, 135] on p "Not Interested" at bounding box center [515, 134] width 36 height 7
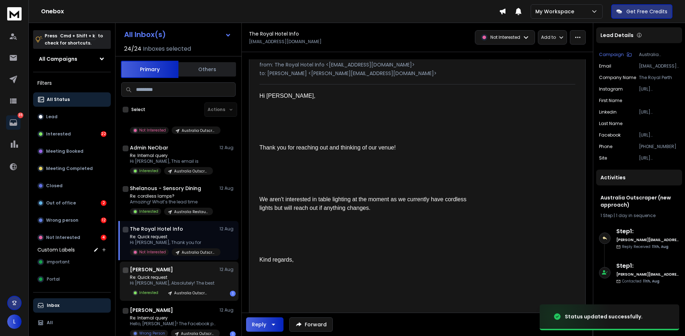
click at [200, 285] on p "Hi [PERSON_NAME], Absolutely! The best" at bounding box center [172, 283] width 85 height 6
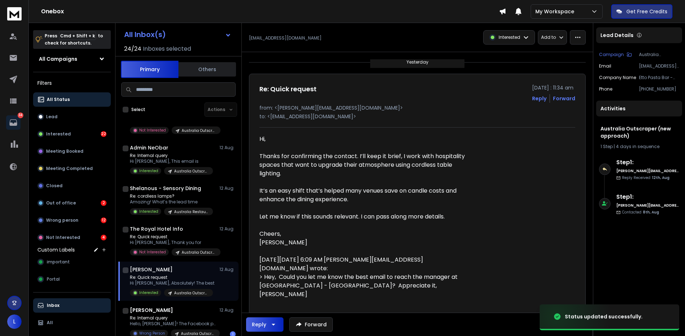
scroll to position [31, 0]
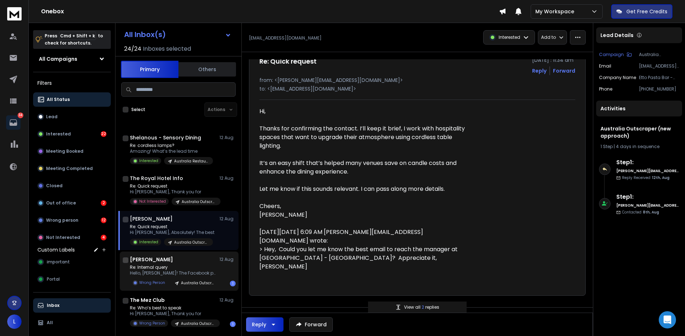
click at [210, 279] on div "Australia Outscraper (new approach)" at bounding box center [195, 283] width 49 height 8
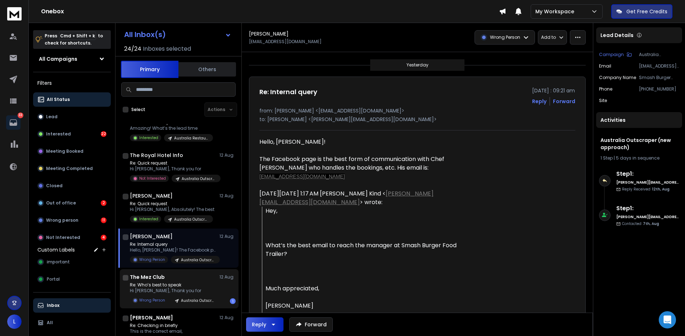
scroll to position [967, 0]
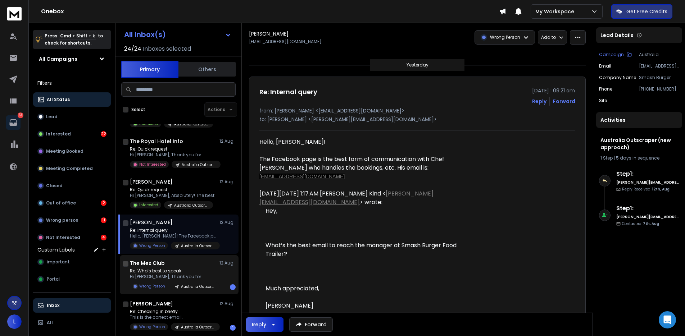
click at [215, 273] on p "Re: Who’s best to speak" at bounding box center [173, 271] width 86 height 6
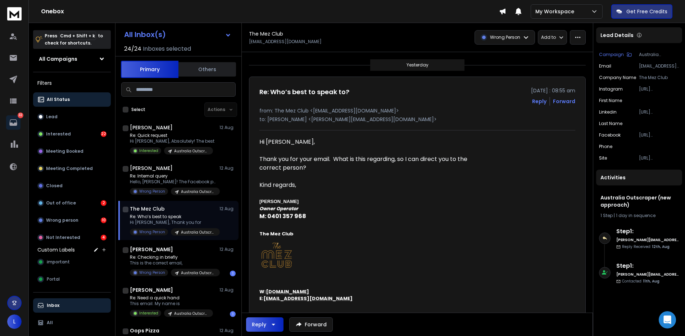
scroll to position [1054, 0]
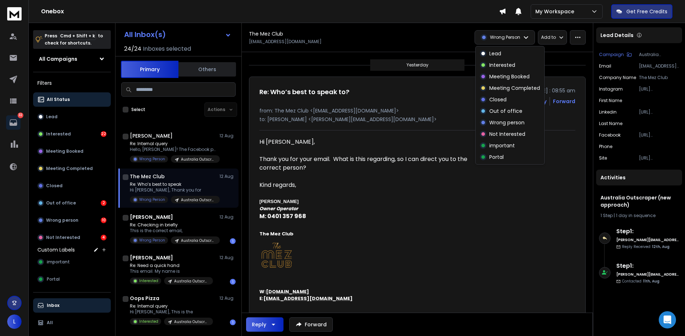
click at [511, 42] on div "Wrong Person" at bounding box center [505, 38] width 60 height 14
click at [503, 65] on p "Interested" at bounding box center [502, 64] width 26 height 7
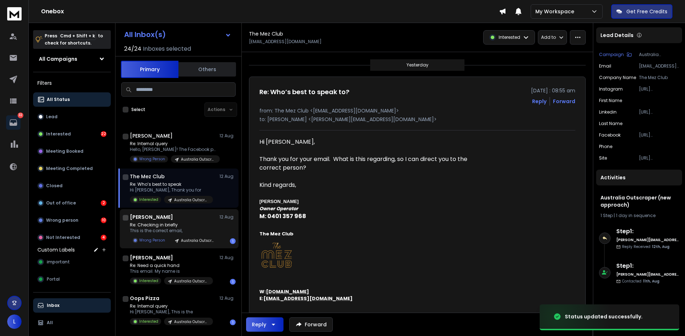
click at [217, 224] on div "Re: Checking in briefly This is the correct email, Wrong Person Australia Outsc…" at bounding box center [175, 233] width 90 height 22
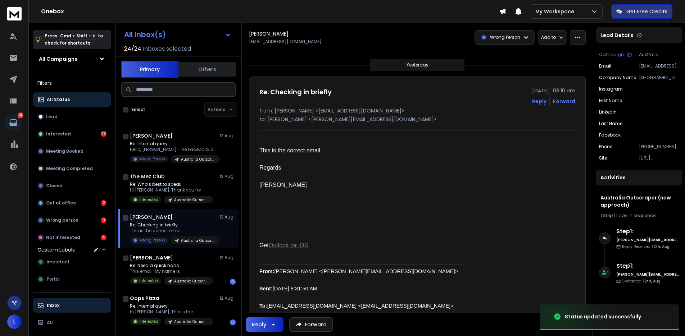
click at [515, 45] on div "[PERSON_NAME] [PERSON_NAME] [EMAIL_ADDRESS][DOMAIN_NAME] Wrong Person Add to Wr…" at bounding box center [417, 37] width 351 height 29
click at [516, 42] on div "Wrong Person" at bounding box center [505, 38] width 60 height 14
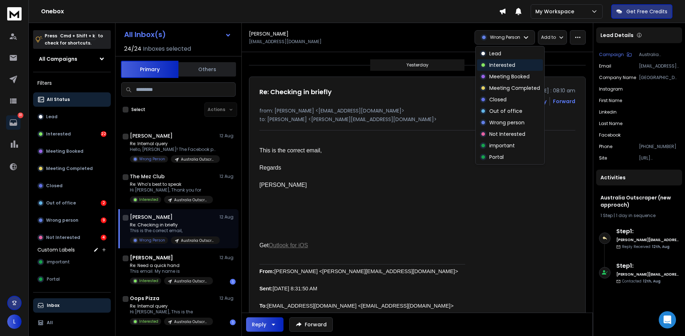
click at [504, 60] on div "Interested" at bounding box center [510, 65] width 66 height 12
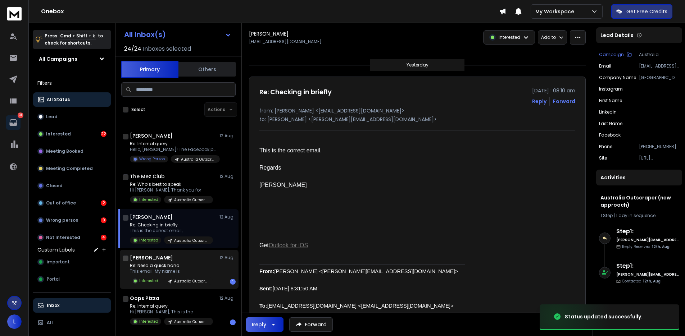
click at [198, 268] on p "Re: Need a quick hand" at bounding box center [171, 266] width 83 height 6
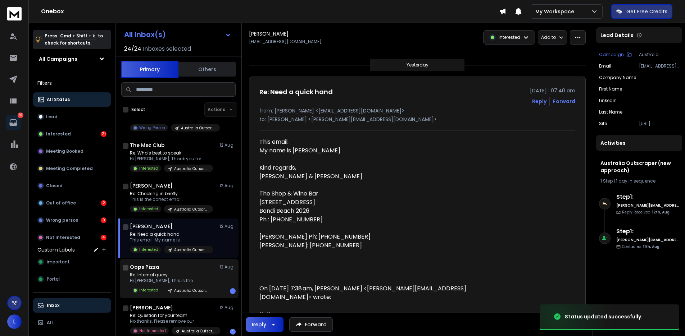
scroll to position [1087, 0]
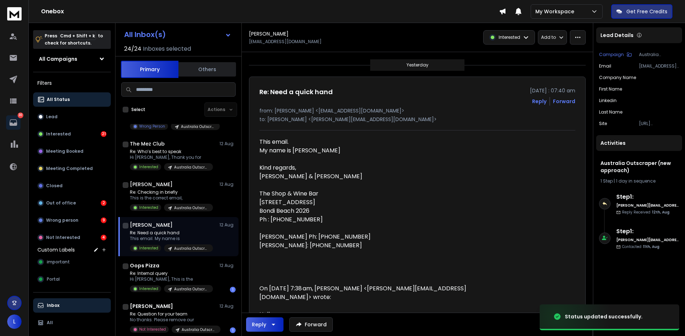
click at [516, 43] on div "Interested" at bounding box center [508, 38] width 51 height 14
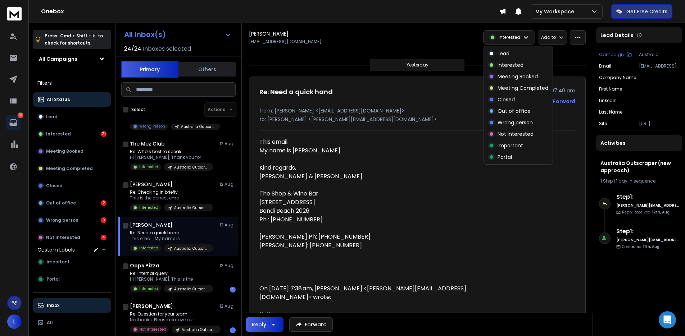
click at [517, 40] on div "Interested" at bounding box center [508, 38] width 51 height 14
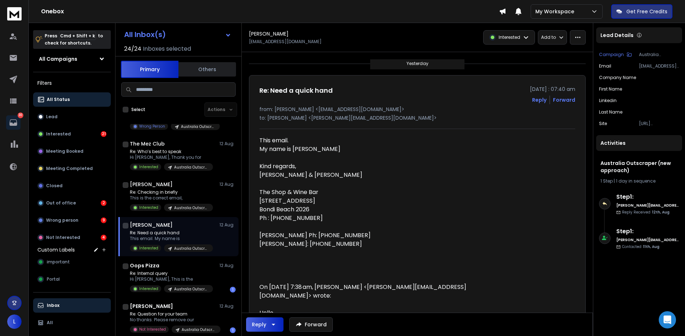
scroll to position [0, 0]
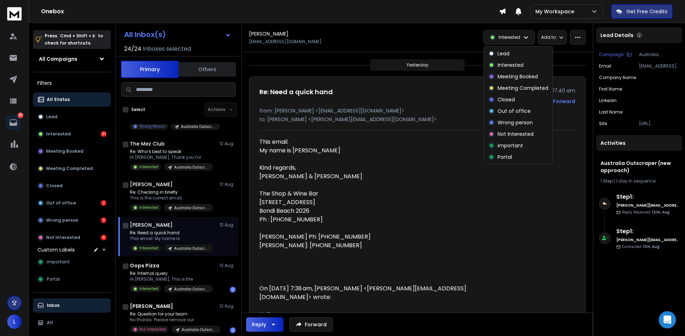
click at [507, 36] on p "Interested" at bounding box center [509, 38] width 22 height 6
click at [506, 63] on p "Interested" at bounding box center [510, 64] width 26 height 7
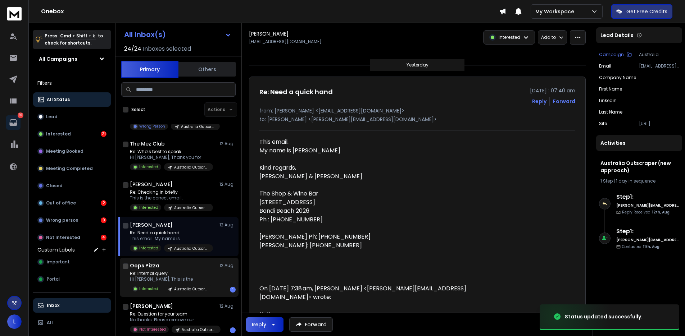
scroll to position [1088, 0]
click at [206, 270] on p "Re: Internal query" at bounding box center [171, 272] width 83 height 6
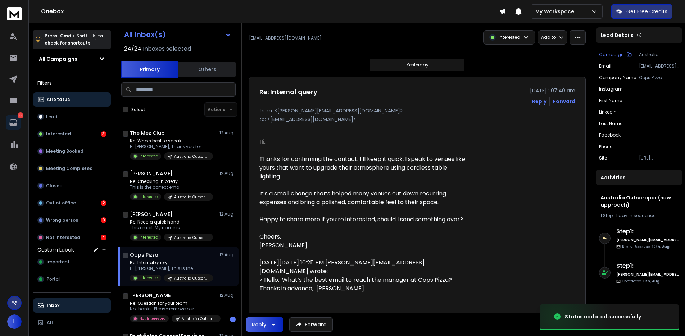
scroll to position [1108, 0]
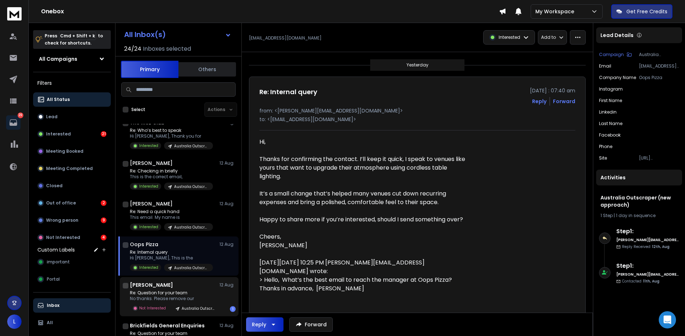
click at [224, 288] on div "[PERSON_NAME] [DATE]" at bounding box center [183, 285] width 106 height 7
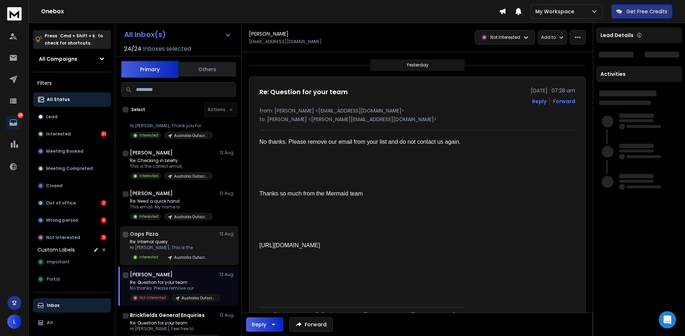
scroll to position [1130, 0]
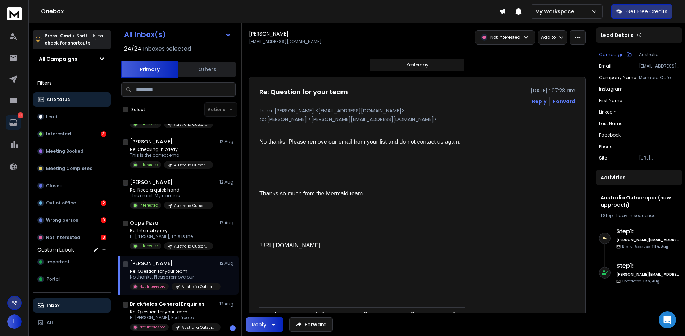
click at [505, 33] on div "Not Interested" at bounding box center [504, 38] width 59 height 14
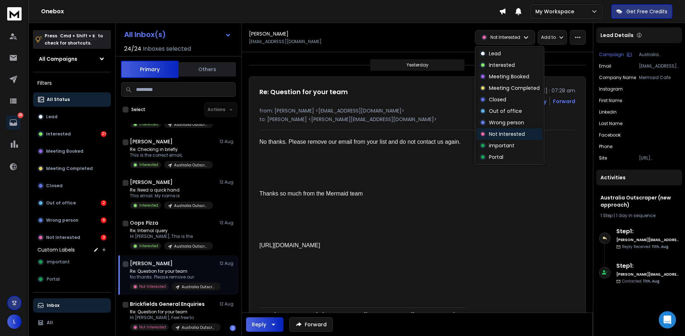
click at [489, 136] on p "Not Interested" at bounding box center [507, 134] width 36 height 7
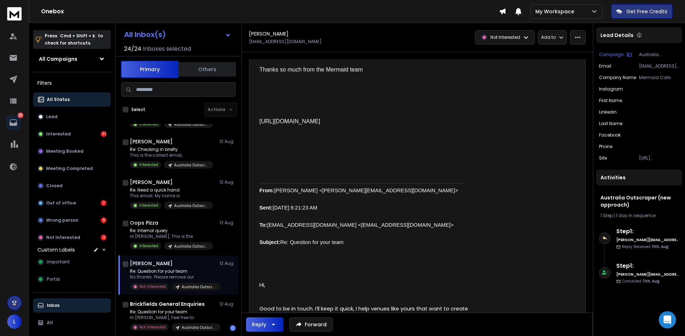
scroll to position [1158, 0]
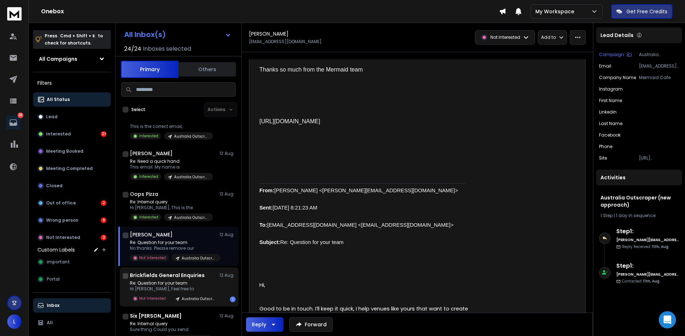
click at [201, 278] on h1 "Brickfields General Enquiries" at bounding box center [167, 275] width 75 height 7
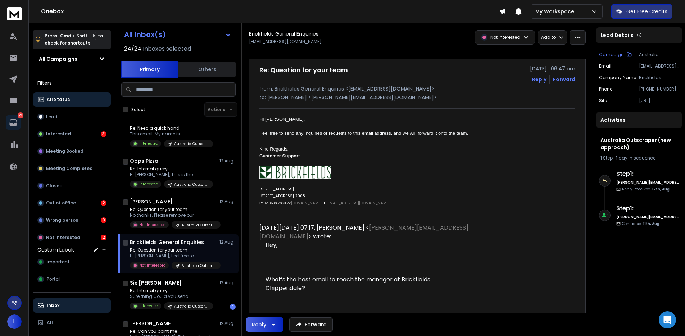
scroll to position [0, 0]
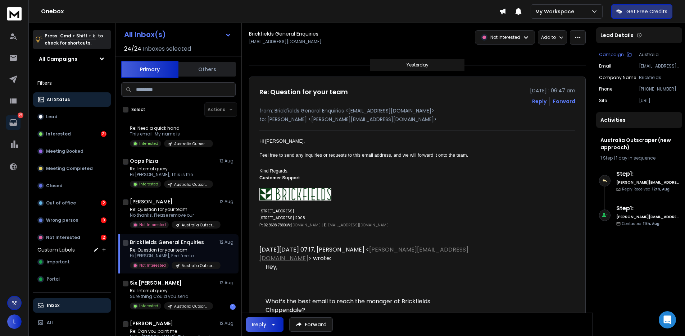
click at [315, 228] on link "[DOMAIN_NAME]" at bounding box center [306, 225] width 31 height 5
click at [352, 153] on div "Feel free to send any inquiries or requests to this email address, and we will …" at bounding box center [364, 155] width 210 height 7
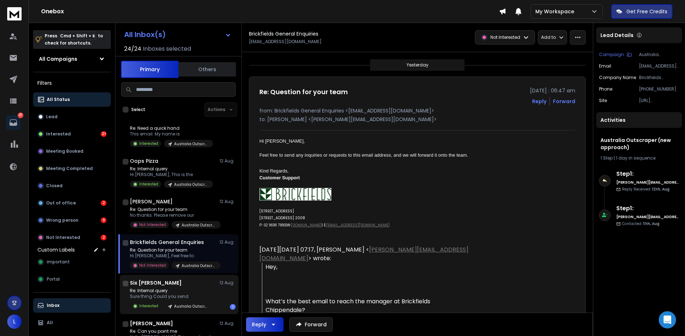
click at [196, 298] on p "Sure thing Could you send" at bounding box center [171, 297] width 83 height 6
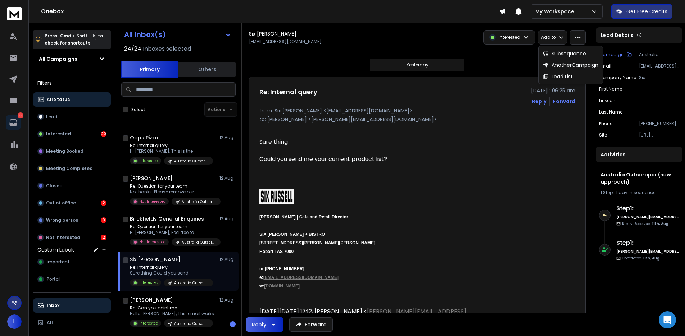
click at [550, 40] on p "Add to" at bounding box center [548, 38] width 15 height 6
click at [556, 56] on div "Subsequence" at bounding box center [564, 53] width 43 height 7
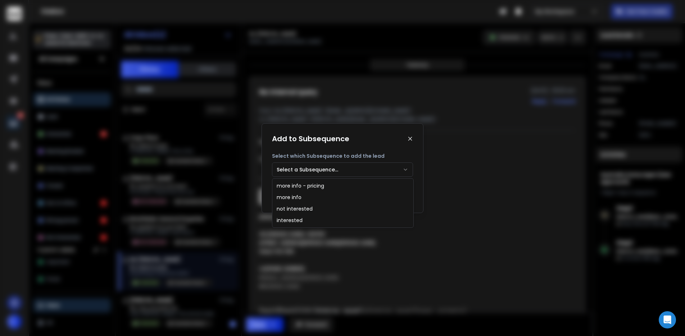
click at [332, 172] on button "Select a Subsequence..." at bounding box center [342, 170] width 141 height 14
click at [387, 199] on button "Save" at bounding box center [395, 195] width 35 height 14
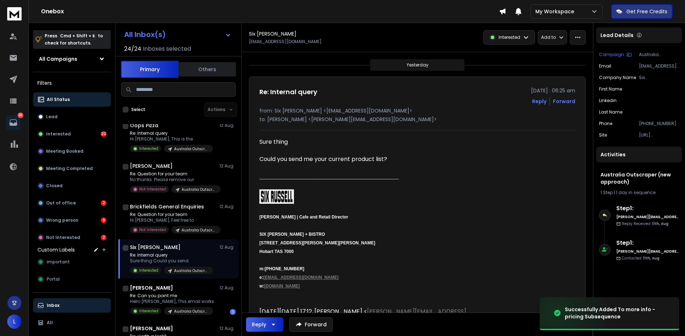
scroll to position [1257, 0]
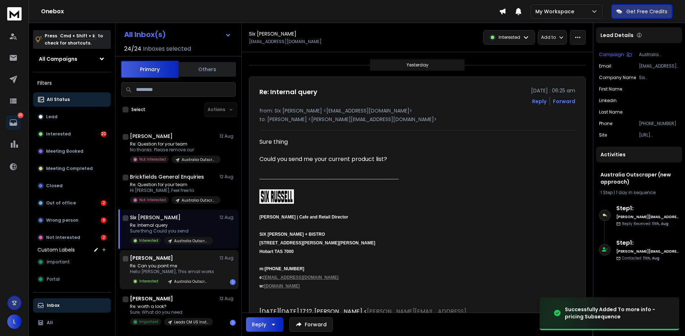
click at [195, 263] on div "[PERSON_NAME] [DATE] Re: Can you point me Hello [PERSON_NAME], This email works…" at bounding box center [183, 270] width 106 height 31
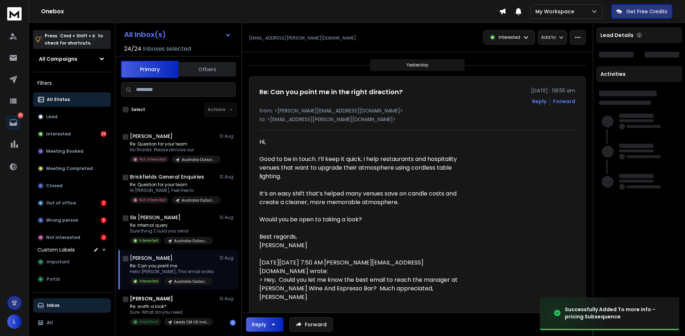
scroll to position [1265, 0]
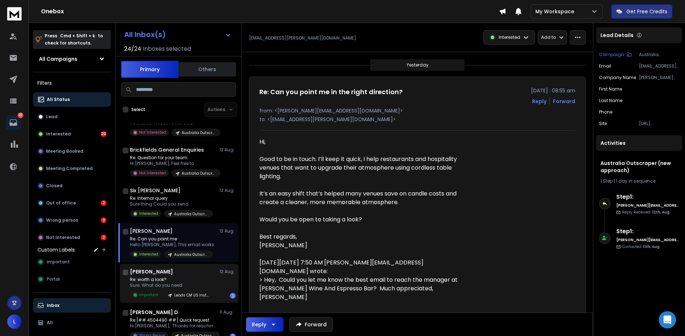
click at [205, 271] on div "[PERSON_NAME] [DATE]" at bounding box center [183, 271] width 106 height 7
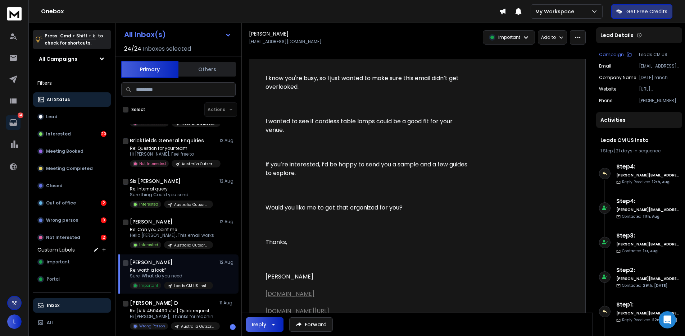
scroll to position [0, 0]
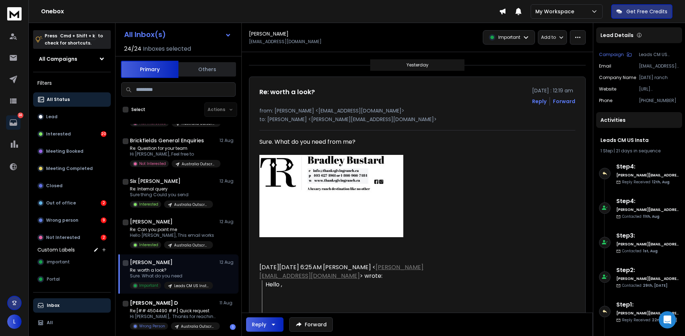
click at [509, 40] on div "Important" at bounding box center [508, 38] width 51 height 14
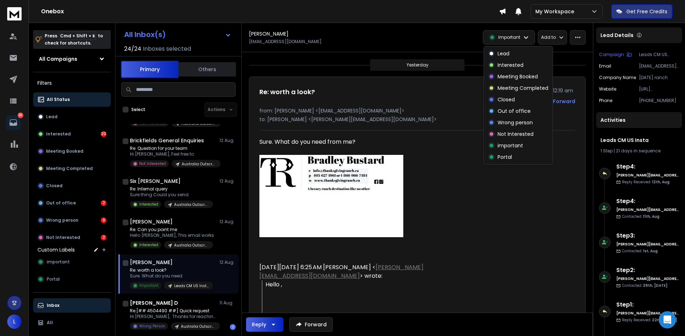
click at [509, 40] on div "Important" at bounding box center [508, 38] width 51 height 14
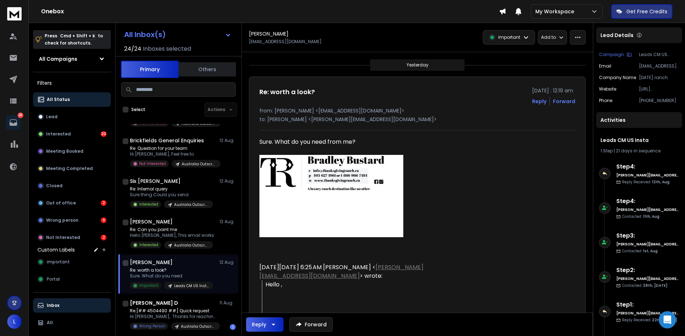
click at [403, 12] on h1 "Onebox" at bounding box center [270, 11] width 458 height 9
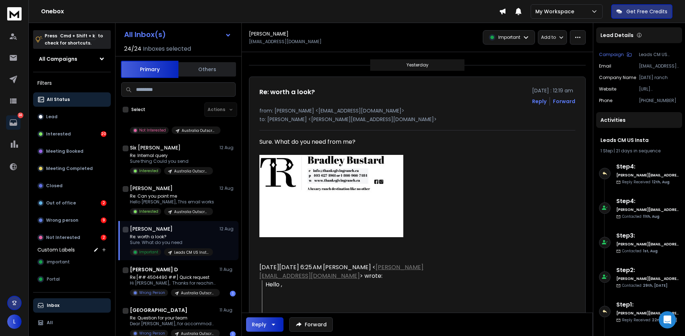
scroll to position [1367, 0]
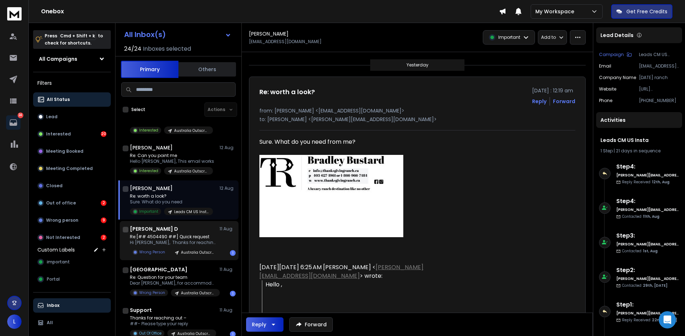
click at [194, 243] on p "Hi [PERSON_NAME], Thanks for reaching" at bounding box center [173, 243] width 86 height 6
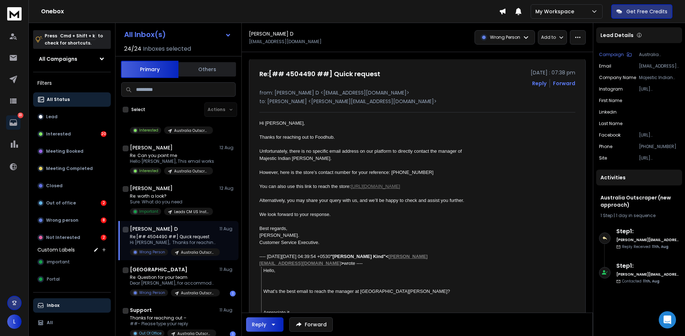
scroll to position [17, 0]
click at [496, 38] on p "Wrong Person" at bounding box center [505, 38] width 30 height 6
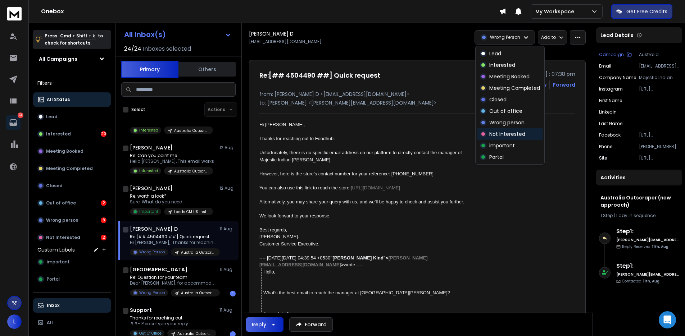
click at [522, 132] on p "Not Interested" at bounding box center [507, 134] width 36 height 7
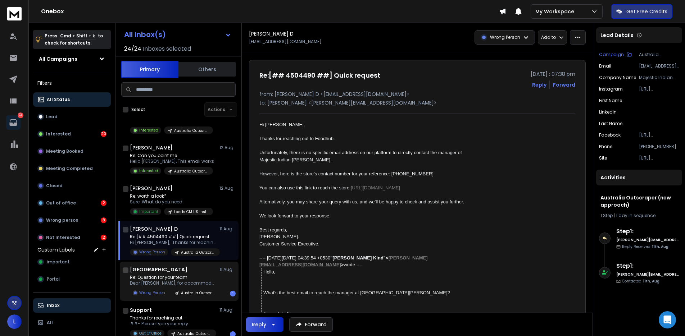
click at [176, 268] on h1 "[GEOGRAPHIC_DATA]" at bounding box center [159, 269] width 58 height 7
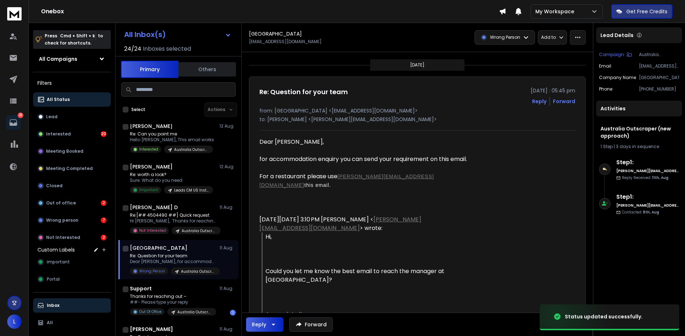
scroll to position [1404, 0]
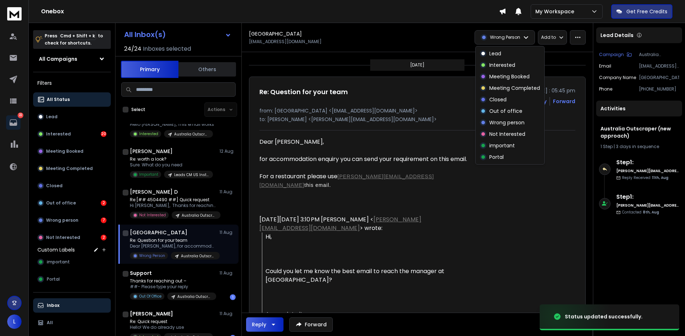
click at [492, 35] on p "Wrong Person" at bounding box center [505, 38] width 30 height 6
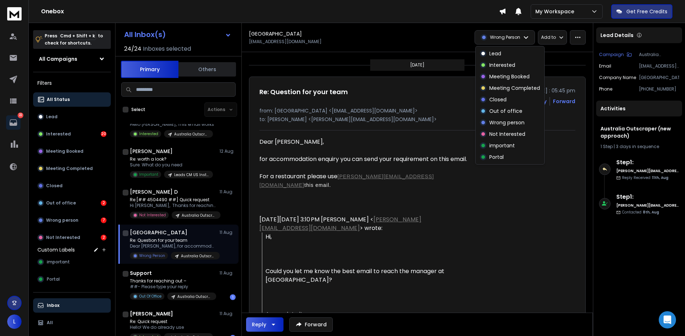
click at [373, 111] on p "from: [GEOGRAPHIC_DATA] <[EMAIL_ADDRESS][DOMAIN_NAME]>" at bounding box center [417, 110] width 316 height 7
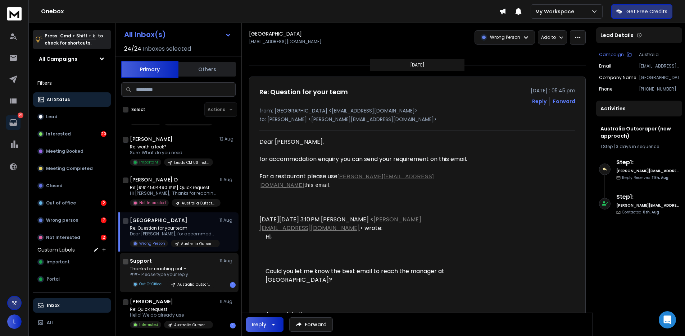
click at [207, 253] on div "Support [DATE] Thanks for reaching out – ##- Please type your reply Out Of Offi…" at bounding box center [179, 272] width 119 height 39
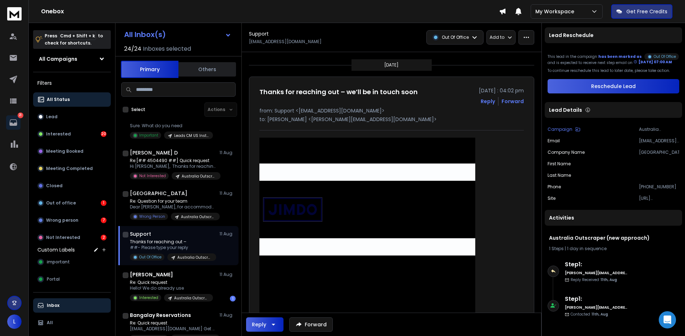
scroll to position [1481, 0]
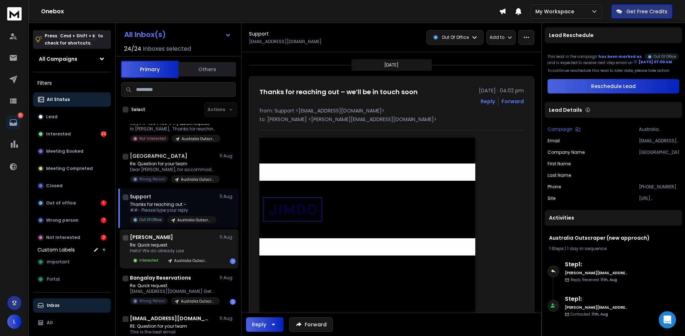
click at [208, 253] on p "Hello! We do already use" at bounding box center [171, 251] width 83 height 6
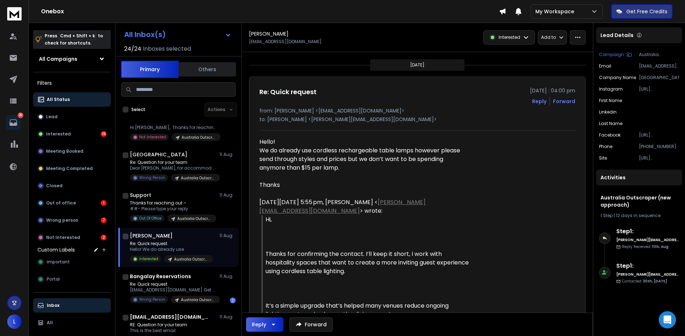
scroll to position [1491, 0]
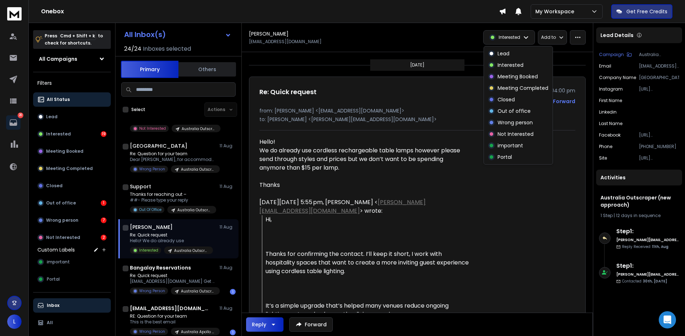
click at [513, 34] on div "Interested" at bounding box center [508, 38] width 51 height 14
click at [508, 134] on p "Not Interested" at bounding box center [515, 134] width 36 height 7
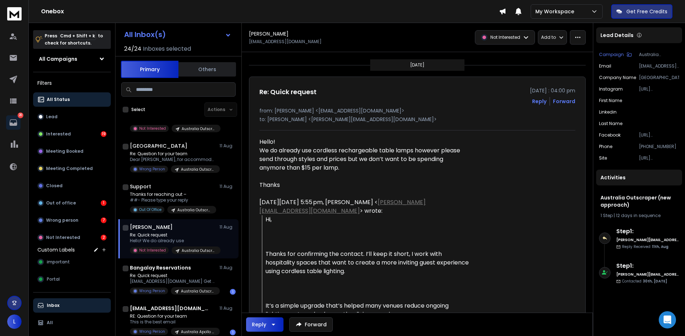
click at [553, 36] on p "Add to" at bounding box center [548, 38] width 15 height 6
click at [555, 55] on div "Subsequence" at bounding box center [564, 53] width 43 height 7
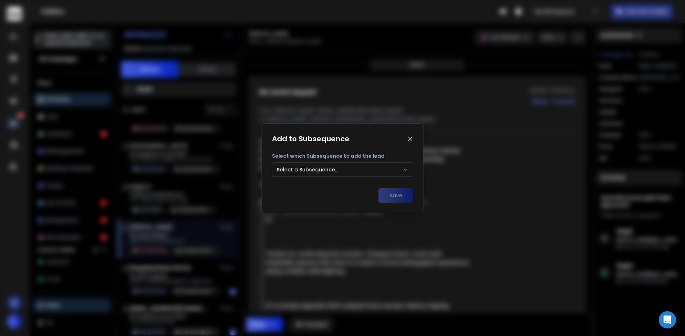
click at [298, 168] on button "Select a Subsequence..." at bounding box center [342, 170] width 141 height 14
click at [387, 196] on button "Save" at bounding box center [395, 195] width 35 height 14
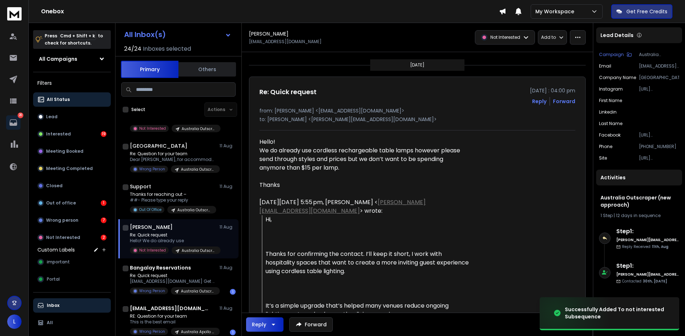
click at [202, 238] on p "Hello! We do already use" at bounding box center [173, 241] width 86 height 6
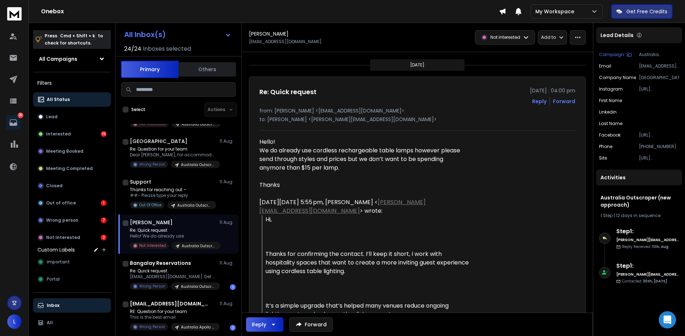
scroll to position [1501, 0]
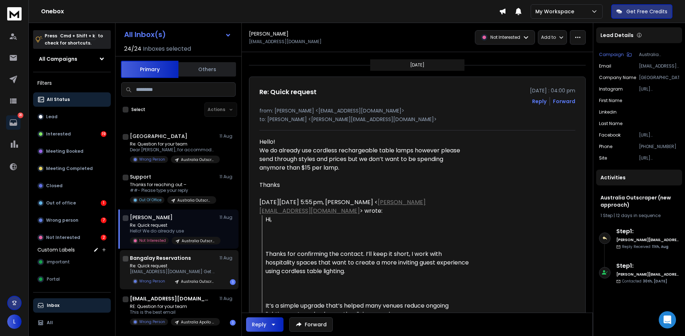
click at [203, 269] on p "[EMAIL_ADDRESS][DOMAIN_NAME] Get Outlook for iOS ______________________________…" at bounding box center [173, 272] width 86 height 6
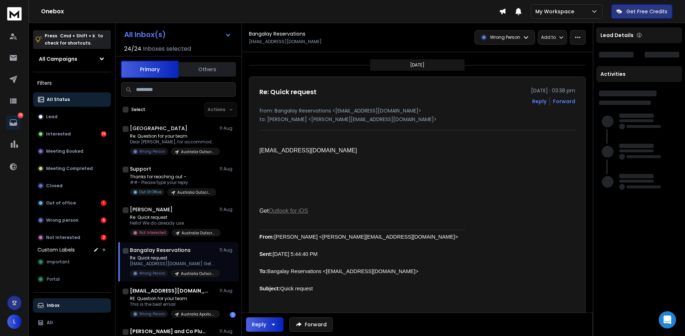
scroll to position [1522, 0]
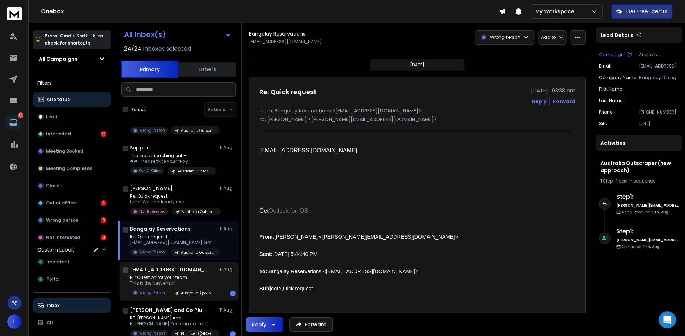
click at [202, 273] on div "[EMAIL_ADDRESS][DOMAIN_NAME] [DATE]" at bounding box center [183, 269] width 106 height 7
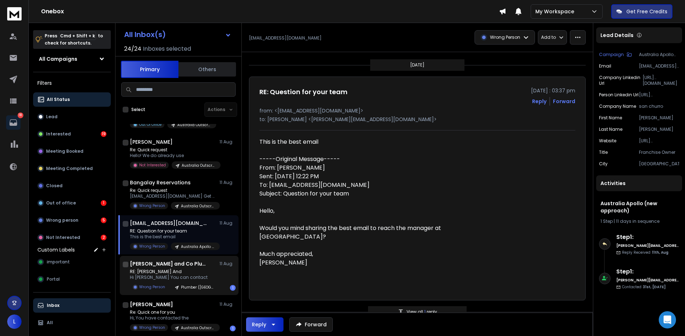
scroll to position [1580, 0]
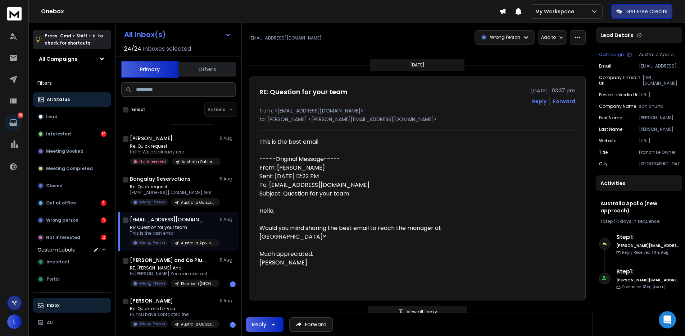
click at [507, 38] on p "Wrong Person" at bounding box center [505, 38] width 30 height 6
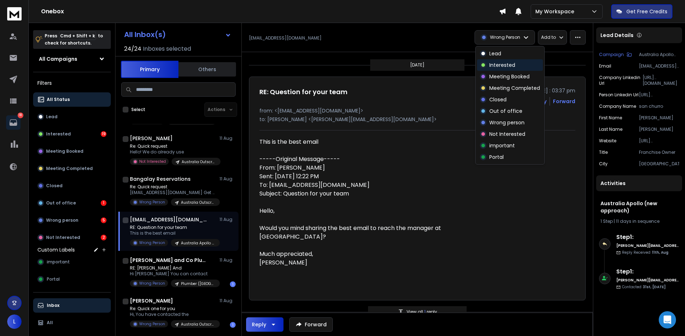
click at [508, 64] on p "Interested" at bounding box center [502, 64] width 26 height 7
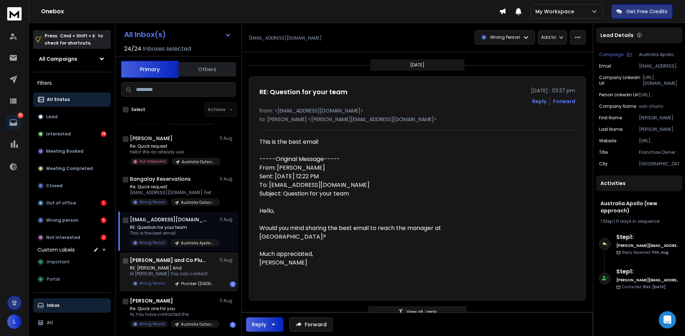
click at [217, 274] on div "RE: [PERSON_NAME] And Hi [PERSON_NAME] You can contact Wrong Person Plumber ([G…" at bounding box center [183, 276] width 106 height 22
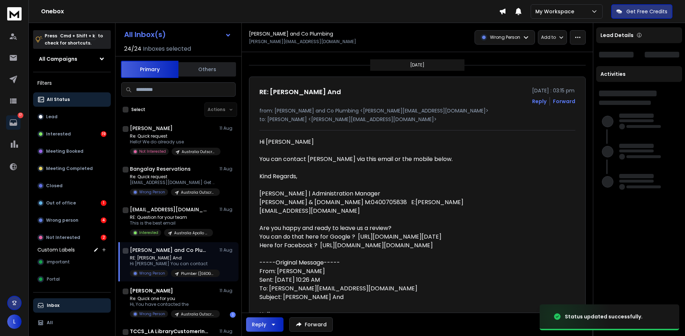
scroll to position [1608, 0]
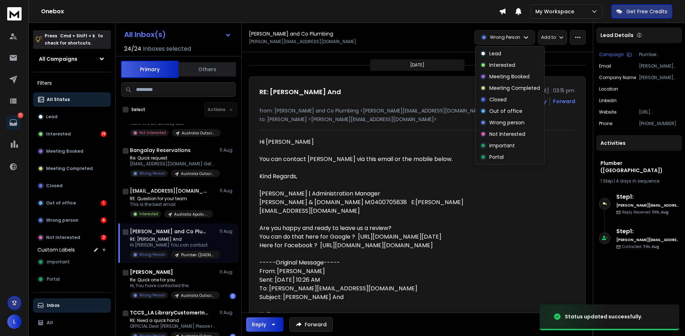
click at [504, 39] on p "Wrong Person" at bounding box center [505, 38] width 30 height 6
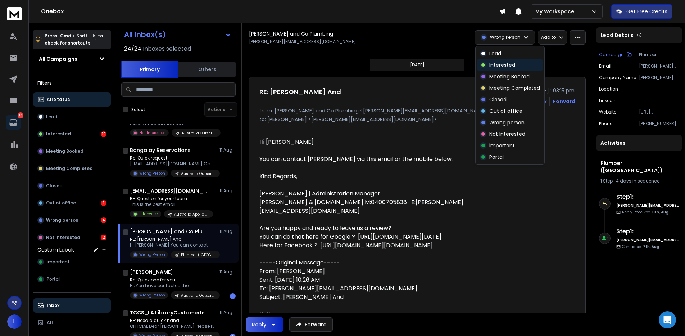
click at [503, 68] on p "Interested" at bounding box center [502, 64] width 26 height 7
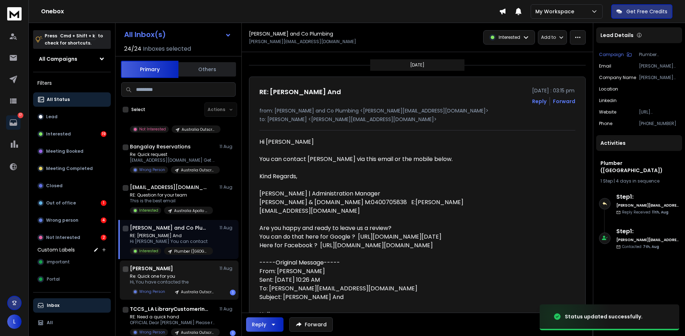
click at [203, 271] on div "[PERSON_NAME] [DATE]" at bounding box center [183, 268] width 106 height 7
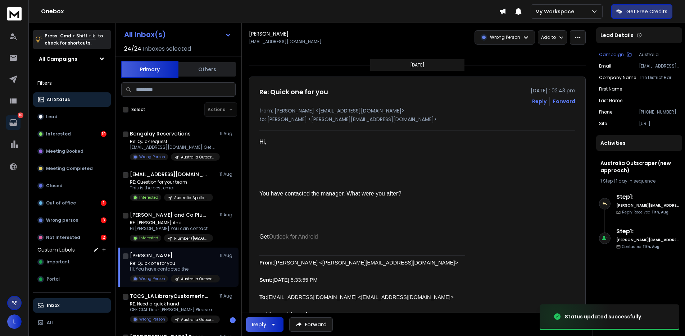
scroll to position [1635, 0]
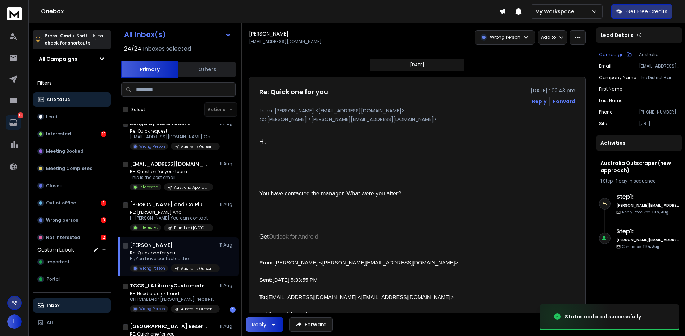
click at [499, 38] on p "Wrong Person" at bounding box center [505, 38] width 30 height 6
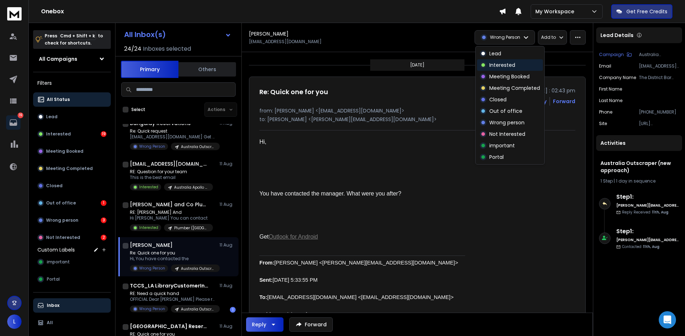
click at [499, 68] on p "Interested" at bounding box center [502, 64] width 26 height 7
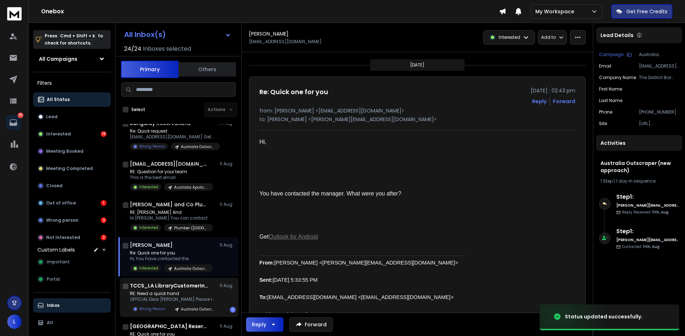
click at [182, 291] on p "RE: Need a quick hand" at bounding box center [173, 294] width 86 height 6
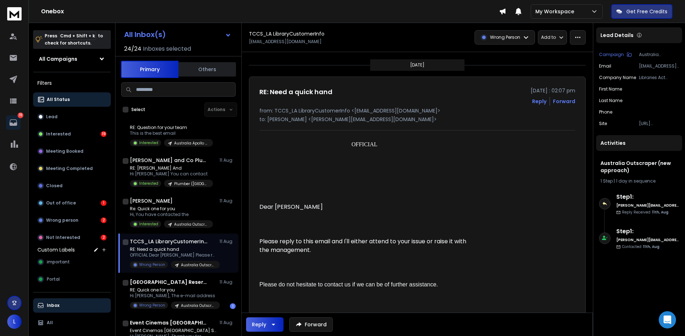
scroll to position [1, 0]
click at [499, 37] on p "Wrong Person" at bounding box center [505, 38] width 30 height 6
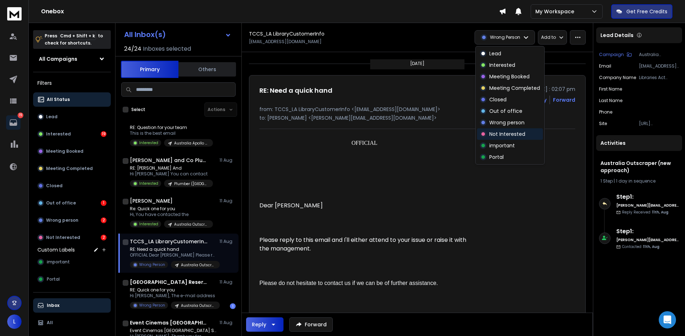
click at [509, 131] on p "Not Interested" at bounding box center [507, 134] width 36 height 7
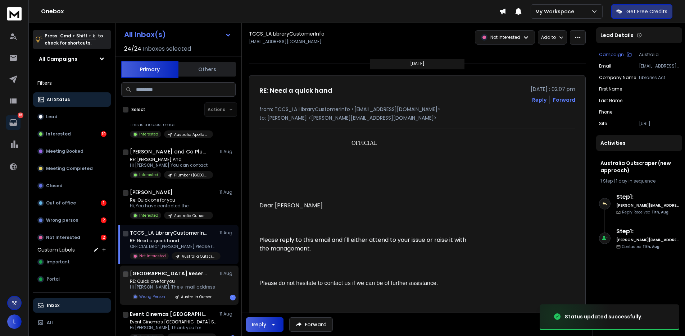
click at [184, 280] on p "RE: Quick one for you" at bounding box center [173, 282] width 86 height 6
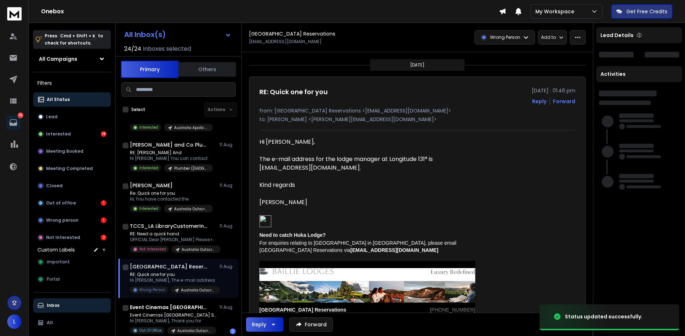
scroll to position [1697, 0]
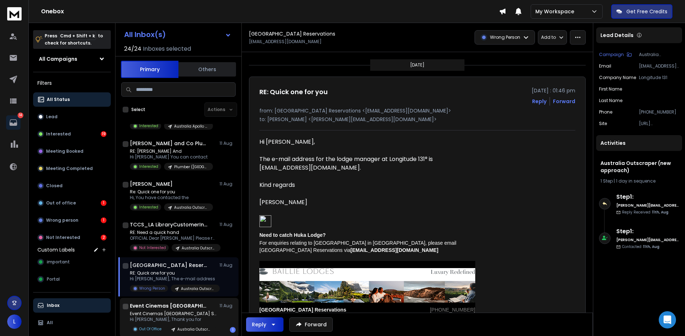
click at [186, 315] on p "Event Cinemas [GEOGRAPHIC_DATA] Support Ticket" at bounding box center [173, 314] width 86 height 6
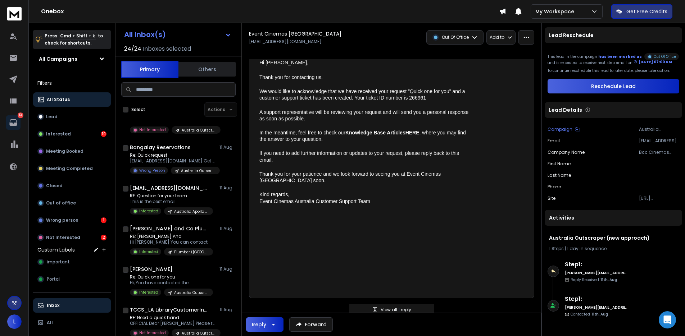
scroll to position [0, 0]
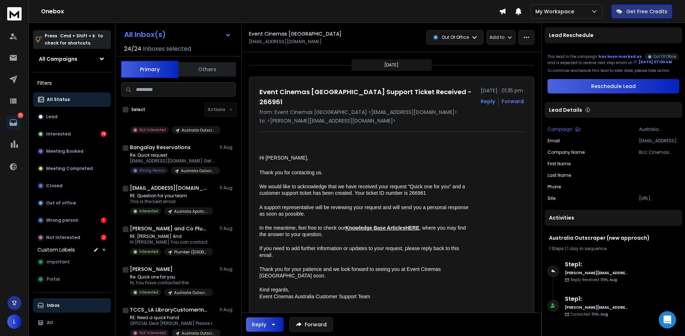
click at [467, 40] on div "Out Of Office" at bounding box center [454, 38] width 56 height 14
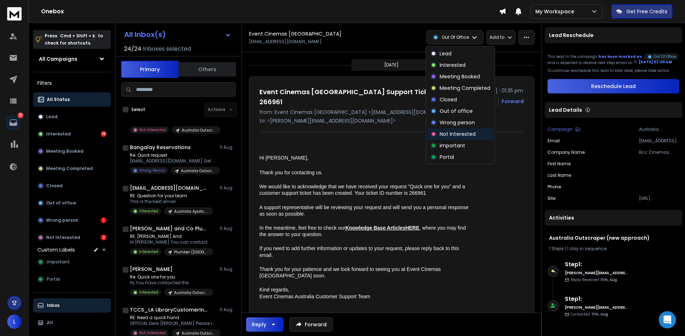
click at [463, 135] on p "Not Interested" at bounding box center [457, 134] width 36 height 7
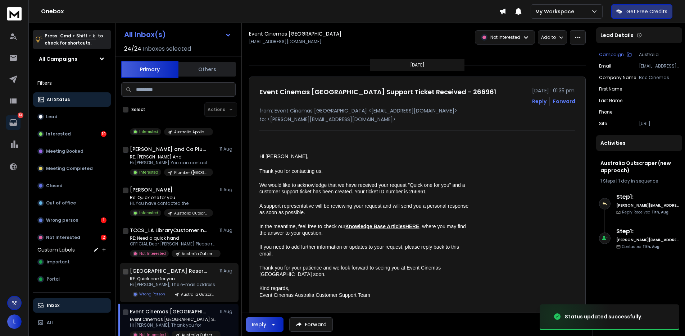
scroll to position [1797, 0]
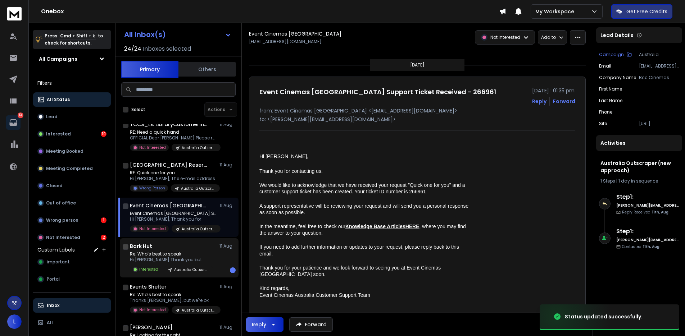
click at [195, 270] on p "Australia Outscraper (new approach)" at bounding box center [191, 269] width 35 height 5
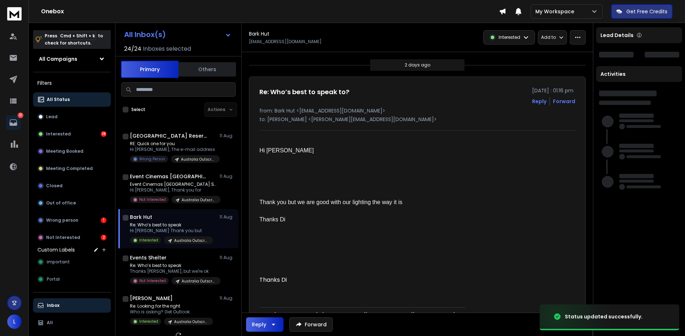
scroll to position [1838, 0]
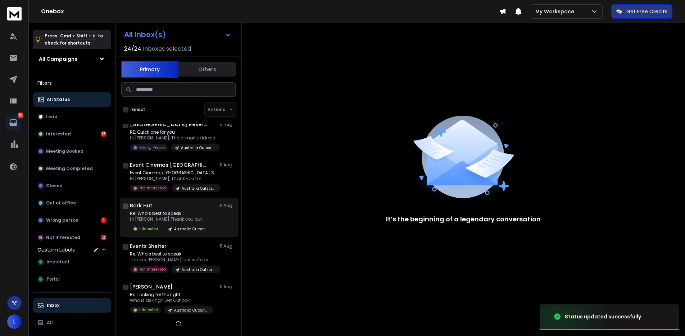
click at [191, 217] on p "Hi [PERSON_NAME] Thank you but" at bounding box center [171, 219] width 83 height 6
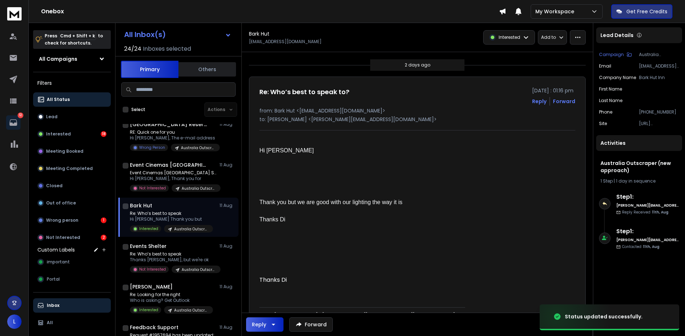
click at [512, 34] on div "Interested" at bounding box center [508, 38] width 51 height 14
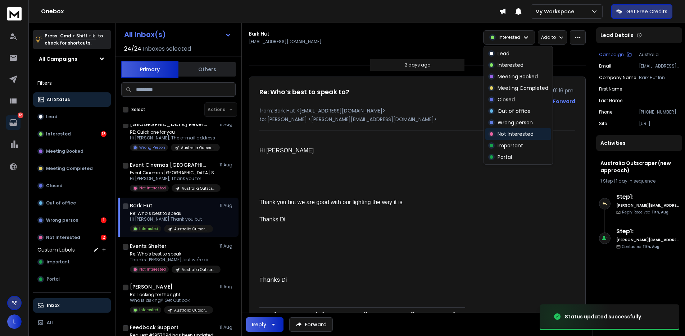
click at [511, 135] on p "Not Interested" at bounding box center [515, 134] width 36 height 7
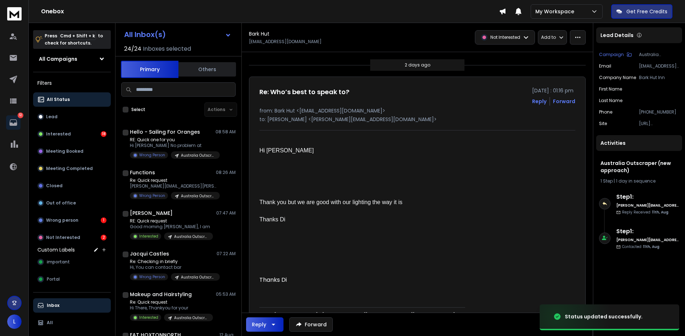
scroll to position [0, 0]
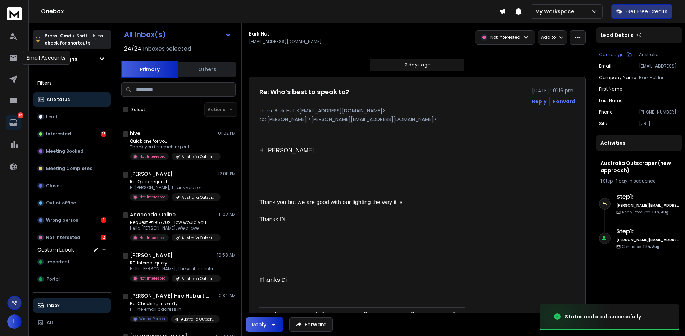
click at [19, 65] on div at bounding box center [14, 59] width 17 height 17
click at [15, 61] on icon at bounding box center [13, 58] width 9 height 9
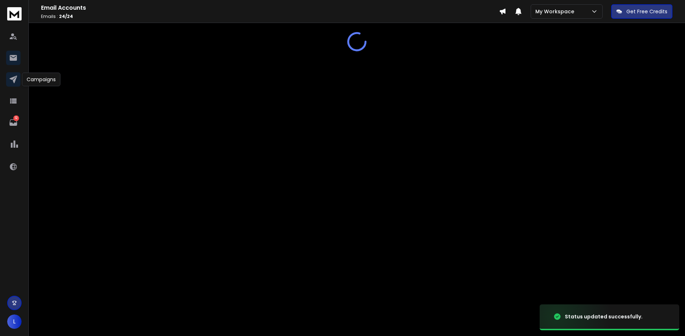
click at [12, 81] on icon at bounding box center [13, 79] width 9 height 9
